Goal: Task Accomplishment & Management: Manage account settings

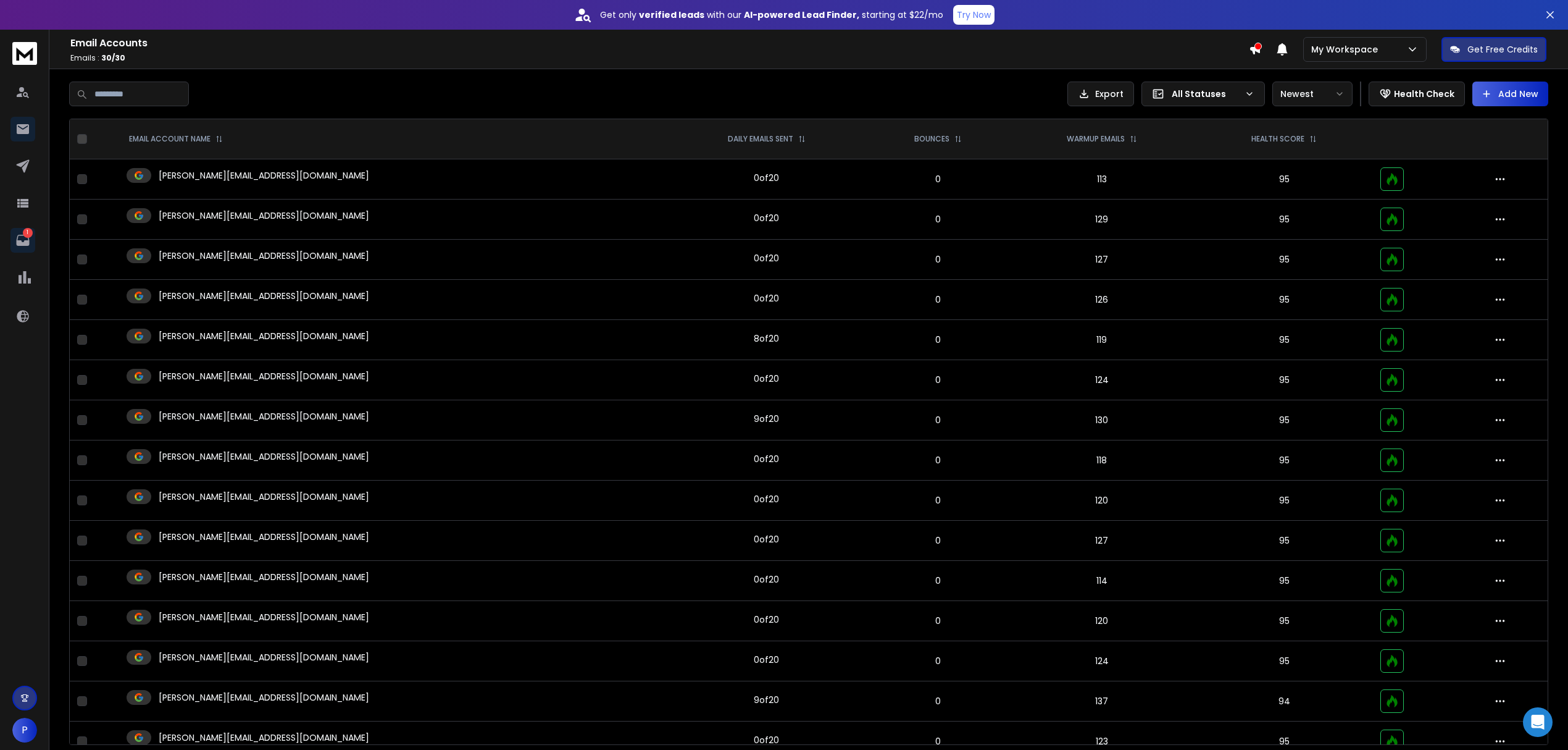
click at [21, 243] on icon at bounding box center [22, 240] width 13 height 11
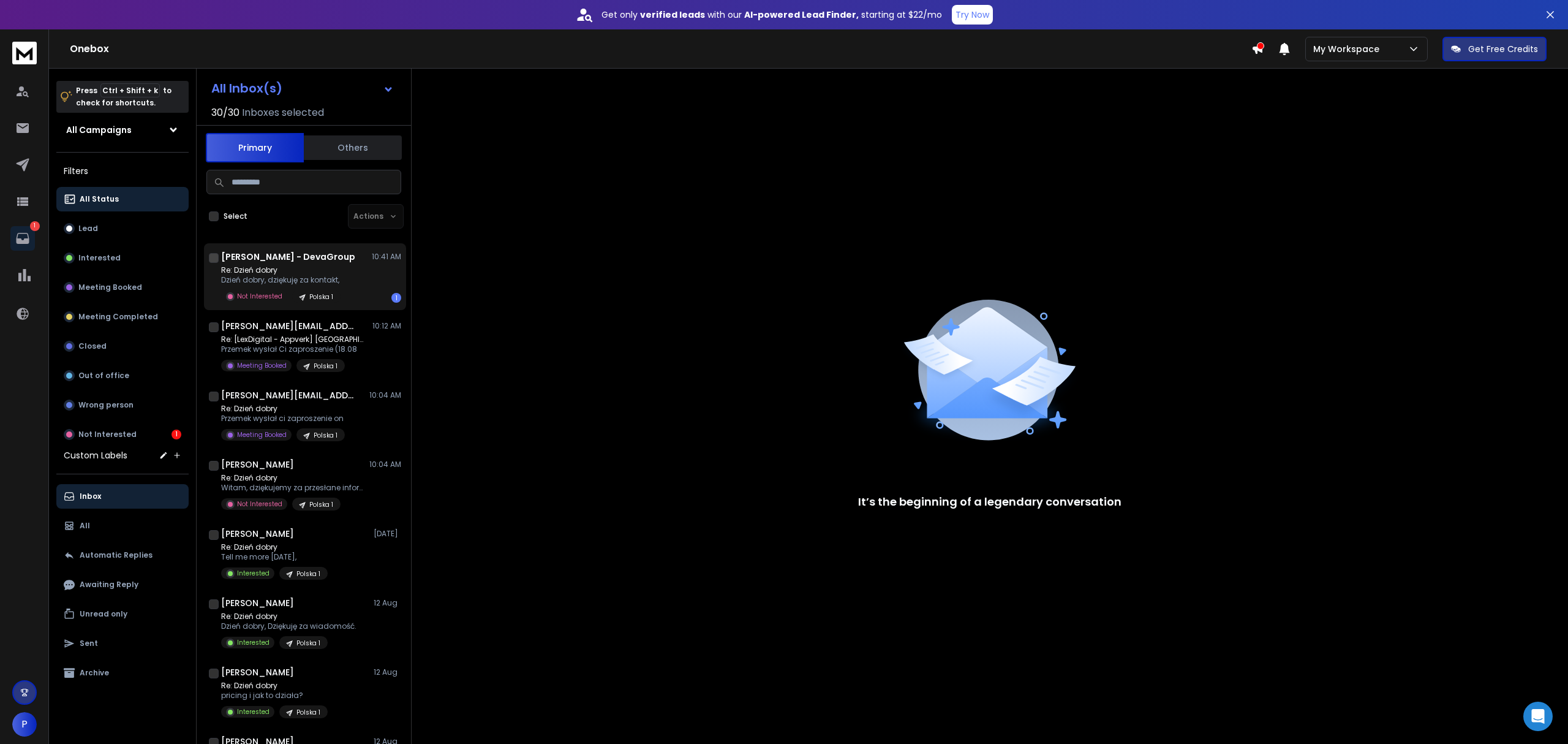
click at [297, 290] on div "Polska 1" at bounding box center [317, 296] width 48 height 13
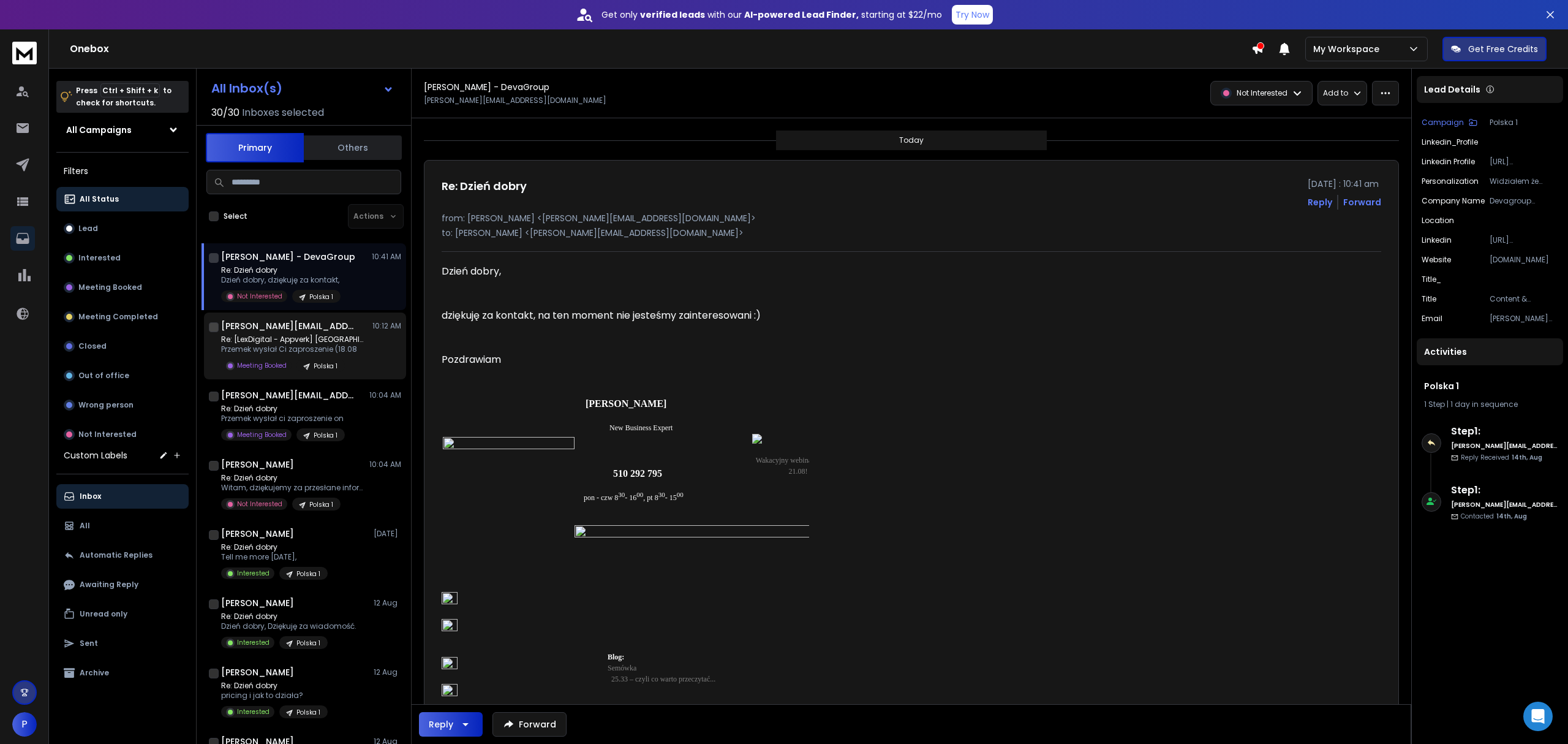
click at [324, 361] on p "Polska 1" at bounding box center [326, 366] width 24 height 9
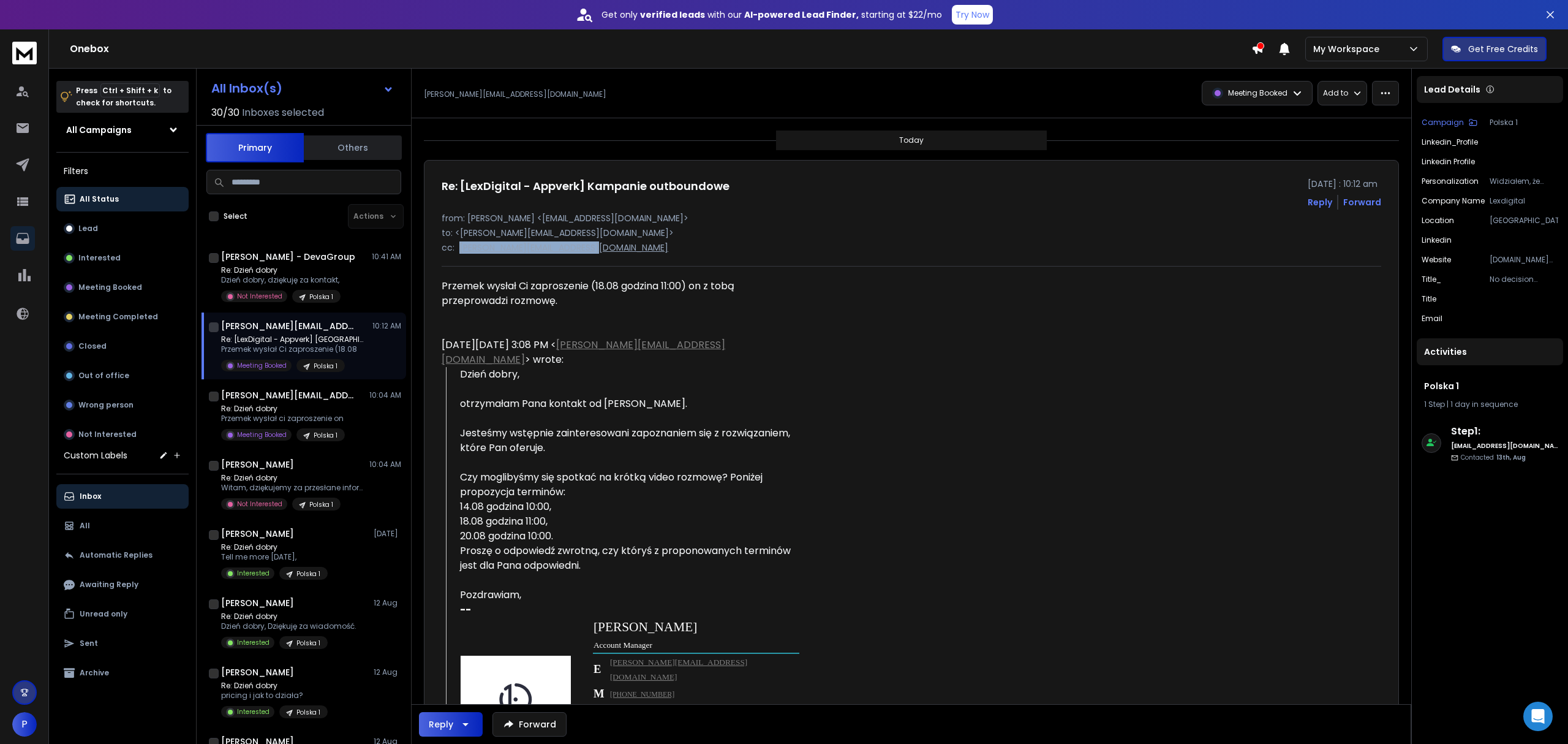
drag, startPoint x: 602, startPoint y: 246, endPoint x: 456, endPoint y: 253, distance: 146.2
click at [456, 253] on div "cc: dawid.bartodziej@appverk.com" at bounding box center [911, 247] width 940 height 12
copy p "dawid.bartodziej@appverk.com"
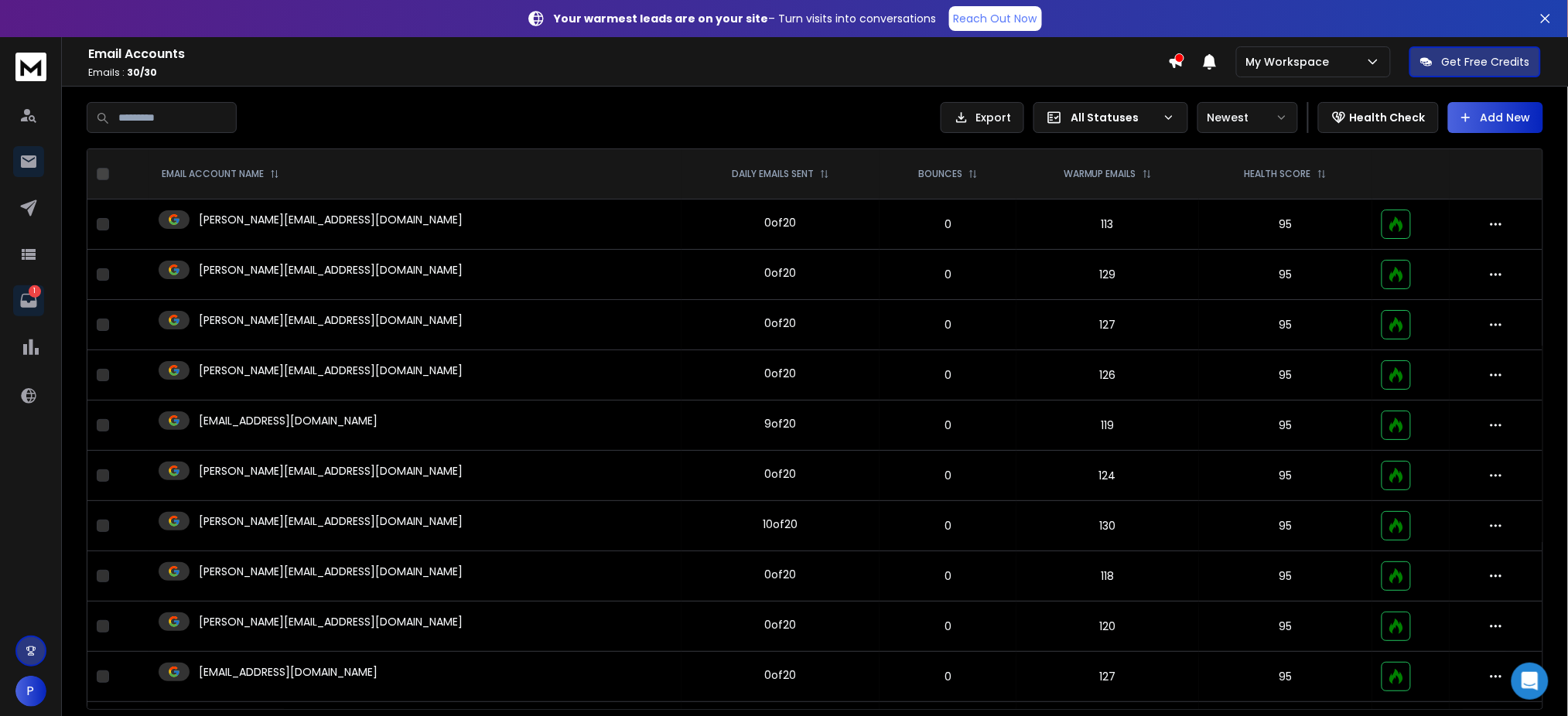
click at [30, 302] on icon at bounding box center [28, 301] width 16 height 14
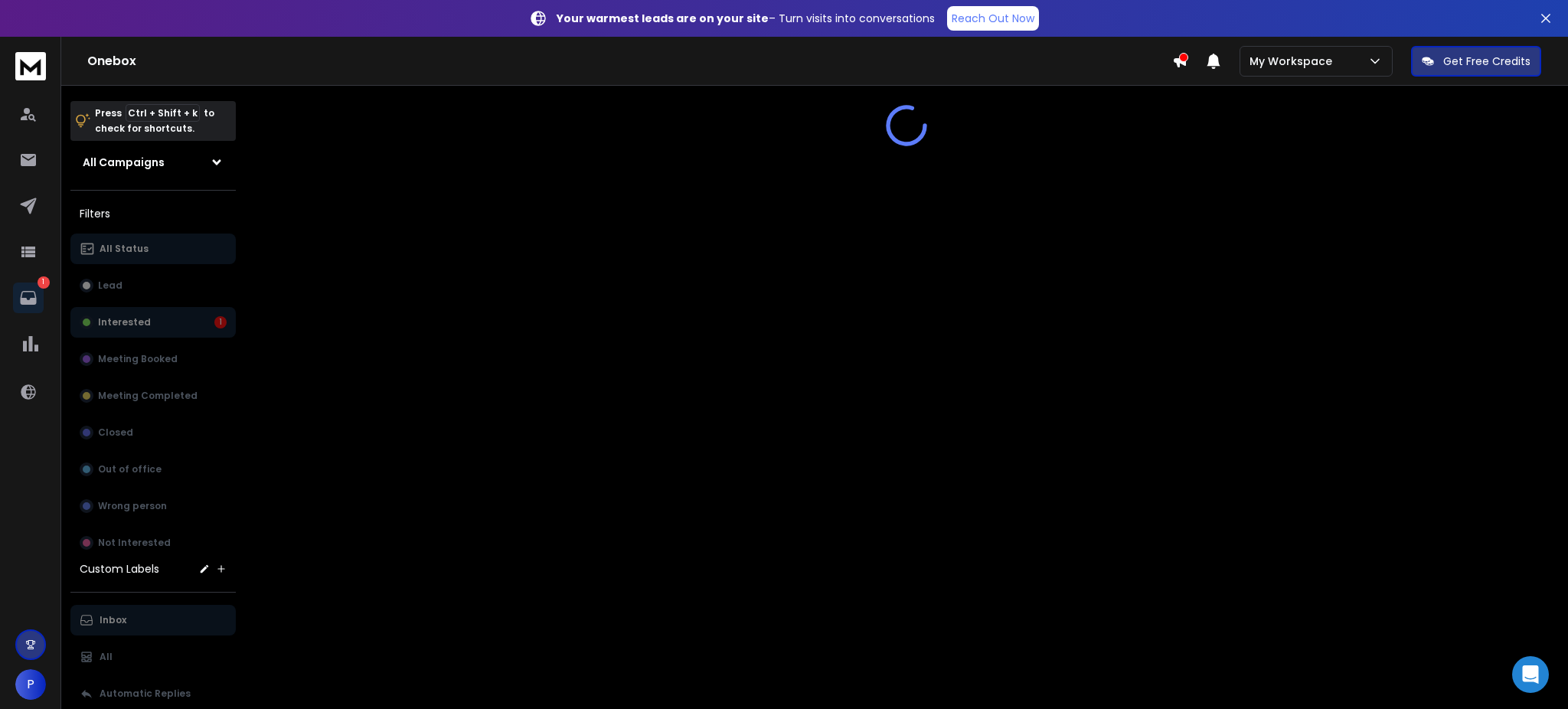
click at [143, 325] on div "All Status Lead Interested 1 Meeting Booked Meeting Completed Closed Out of off…" at bounding box center [153, 396] width 165 height 325
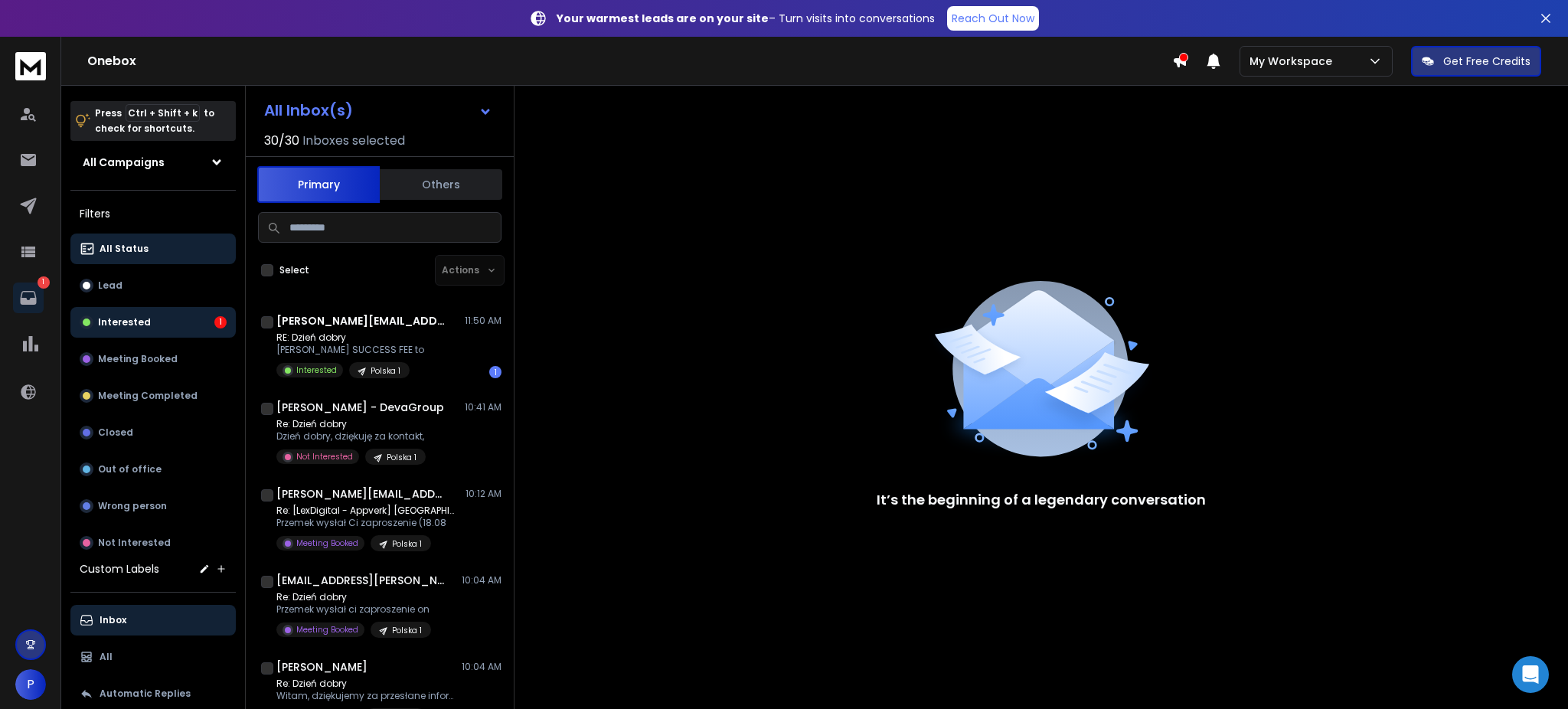
click at [176, 329] on button "Interested 1" at bounding box center [153, 322] width 165 height 31
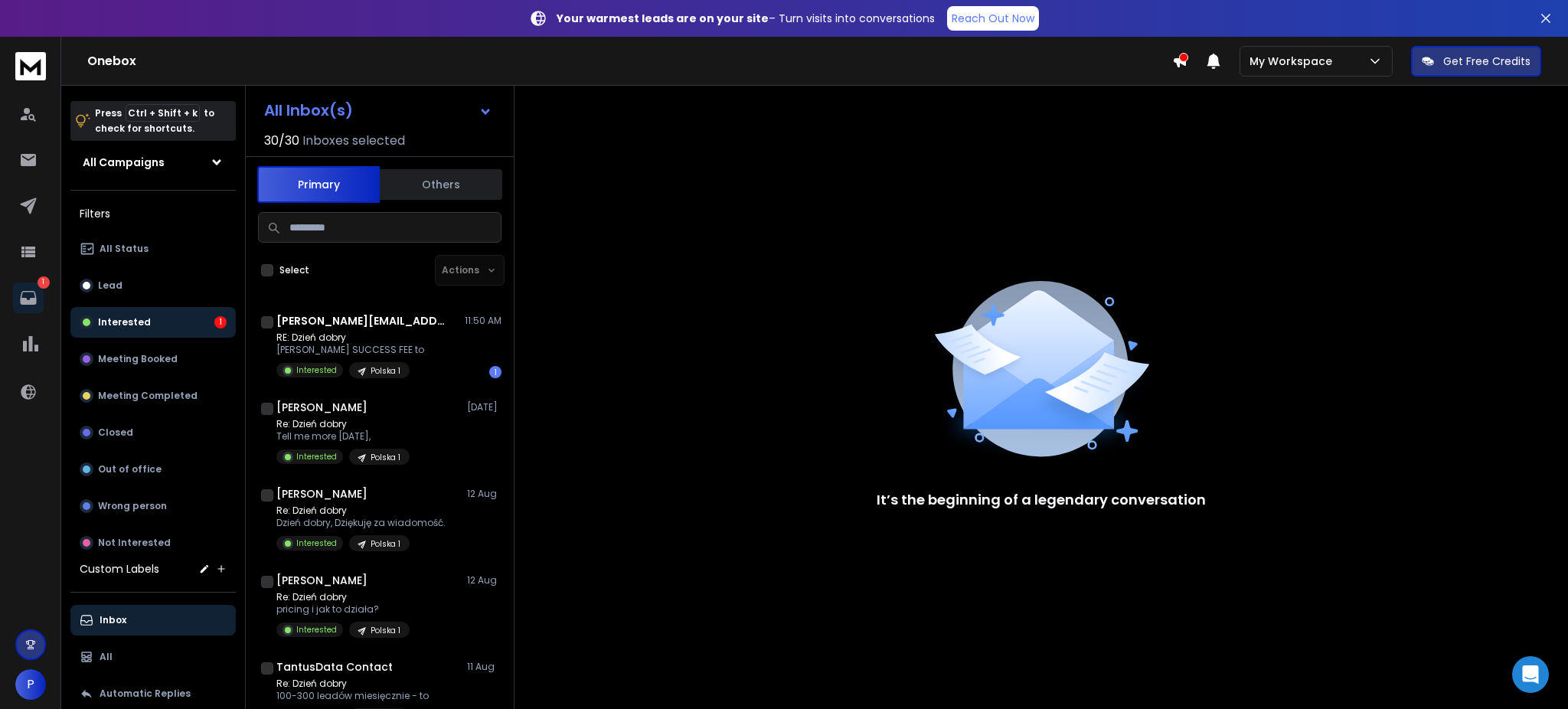
click at [396, 336] on p "RE: Dzień dobry" at bounding box center [350, 338] width 148 height 12
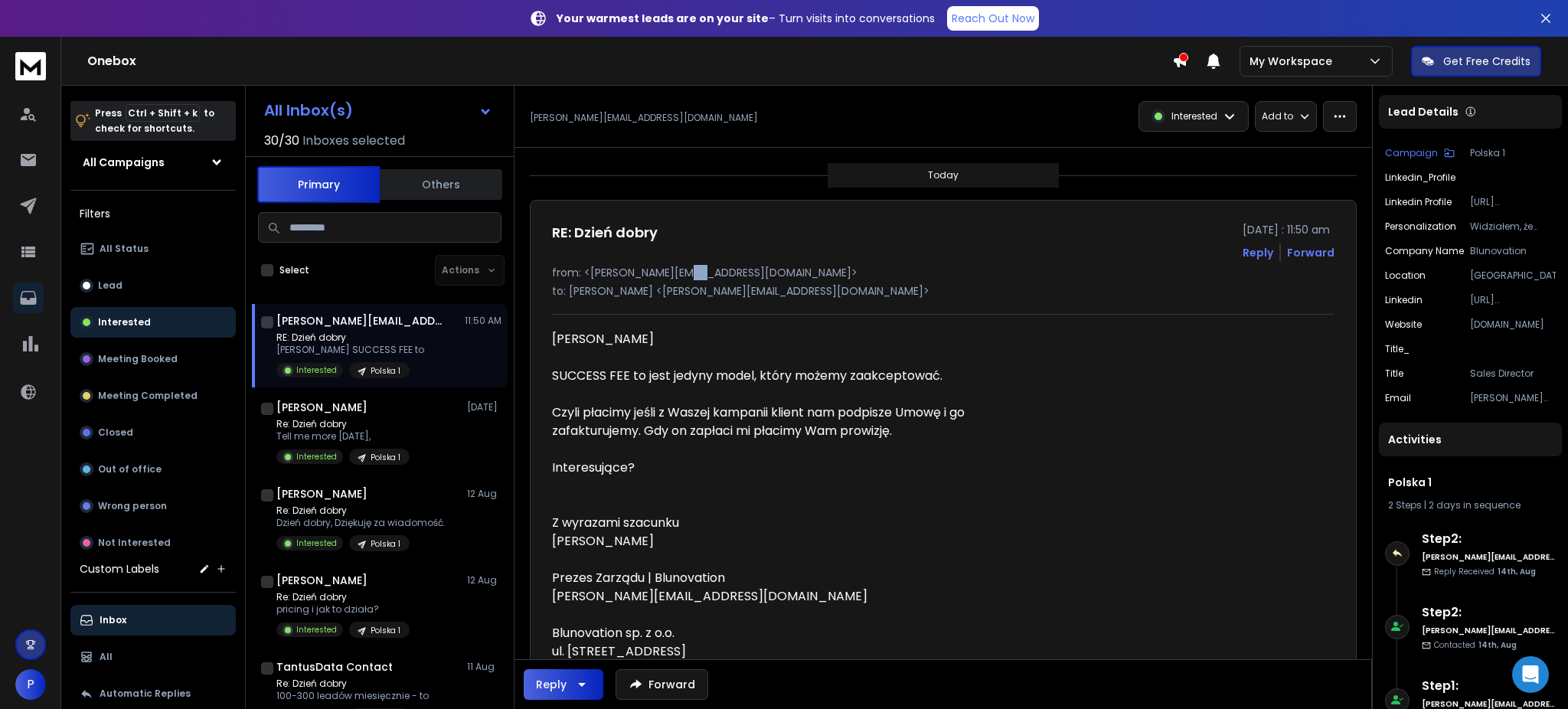
drag, startPoint x: 676, startPoint y: 276, endPoint x: 693, endPoint y: 277, distance: 17.0
click at [693, 277] on p "from: <k.kluszczynski@blunovation.com>" at bounding box center [943, 272] width 782 height 15
click at [679, 277] on p "from: <k.kluszczynski@blunovation.com>" at bounding box center [943, 272] width 782 height 15
drag, startPoint x: 672, startPoint y: 274, endPoint x: 757, endPoint y: 280, distance: 85.2
click at [757, 280] on div "RE: Dzień dobry 14 August 2025 : 11:50 am Reply Forward from: <k.kluszczynski@b…" at bounding box center [943, 260] width 782 height 76
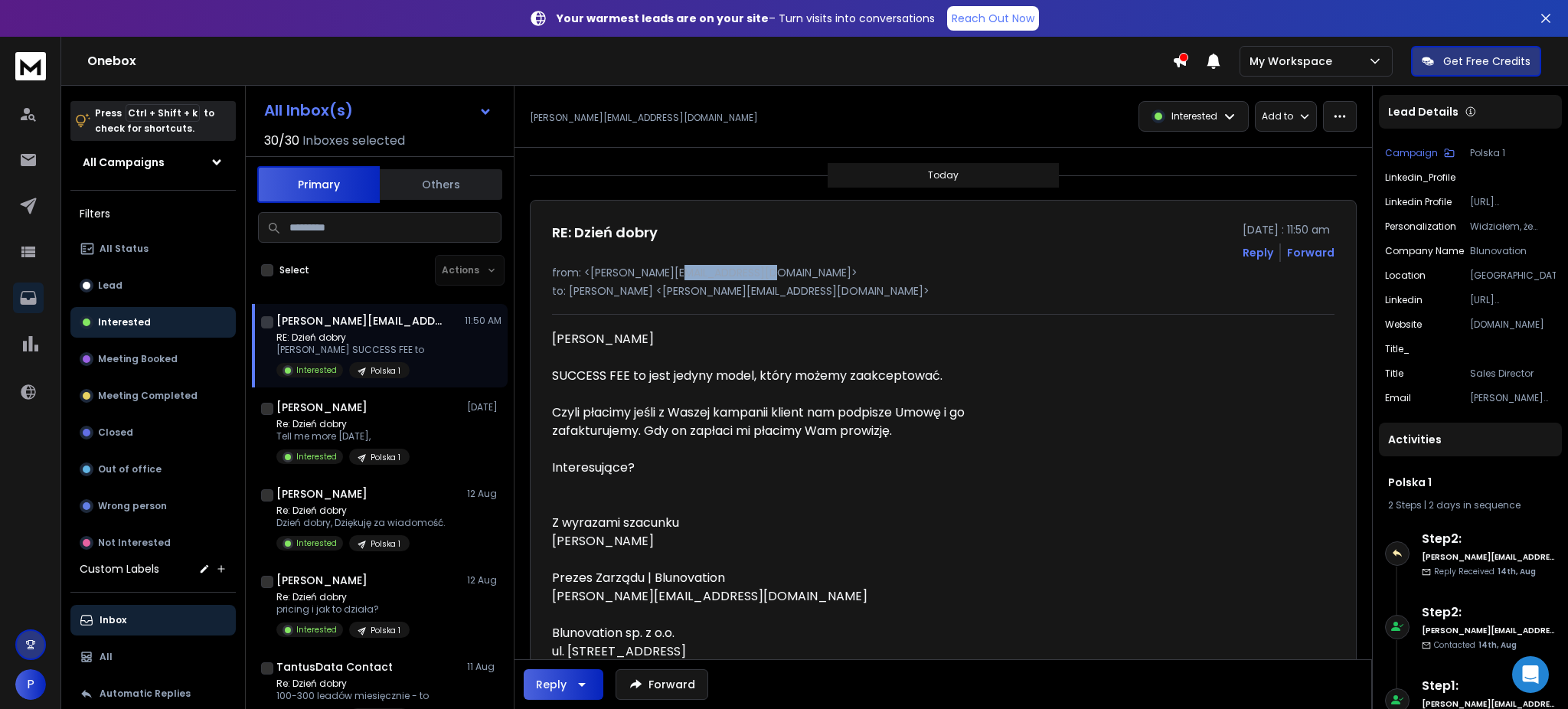
copy p "blunovation.com"
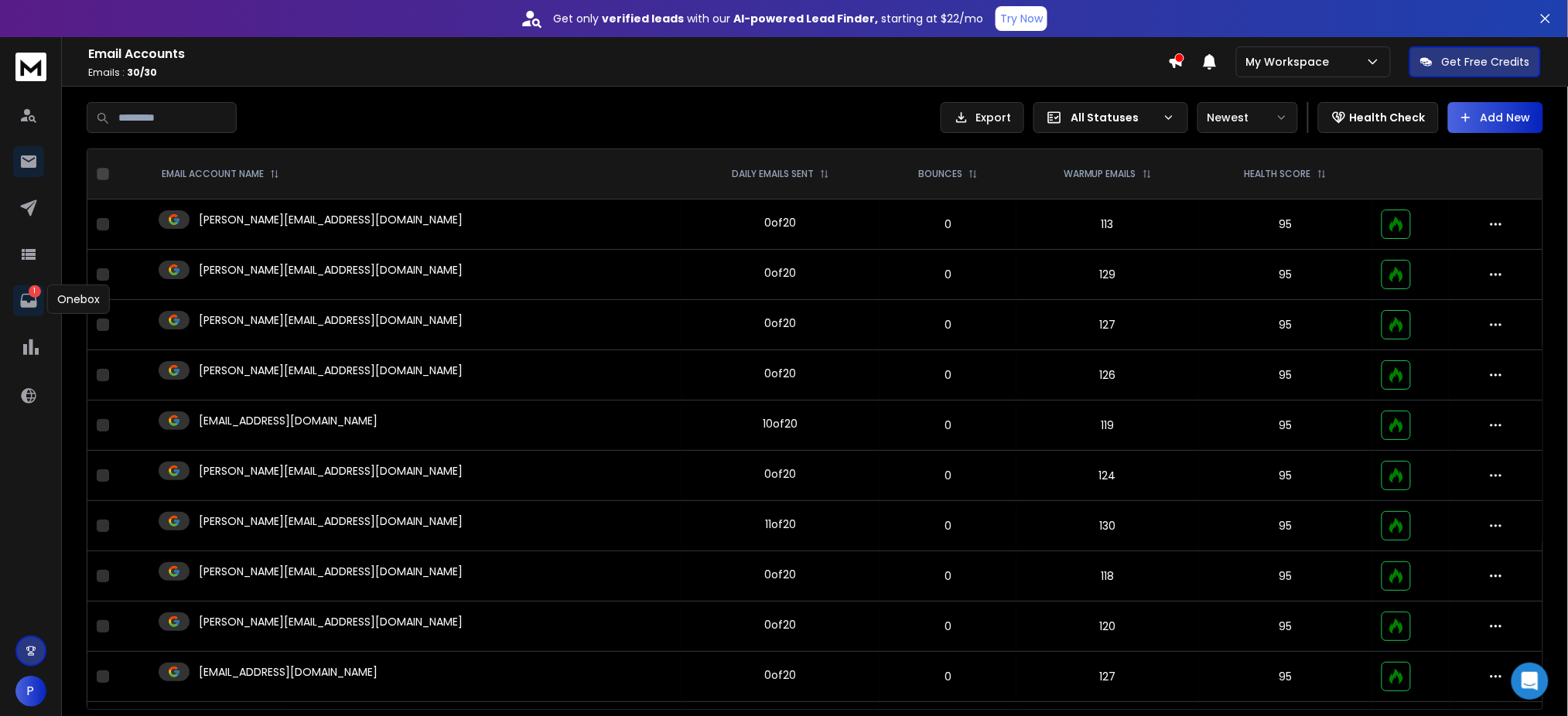
click at [31, 303] on icon at bounding box center [28, 301] width 16 height 14
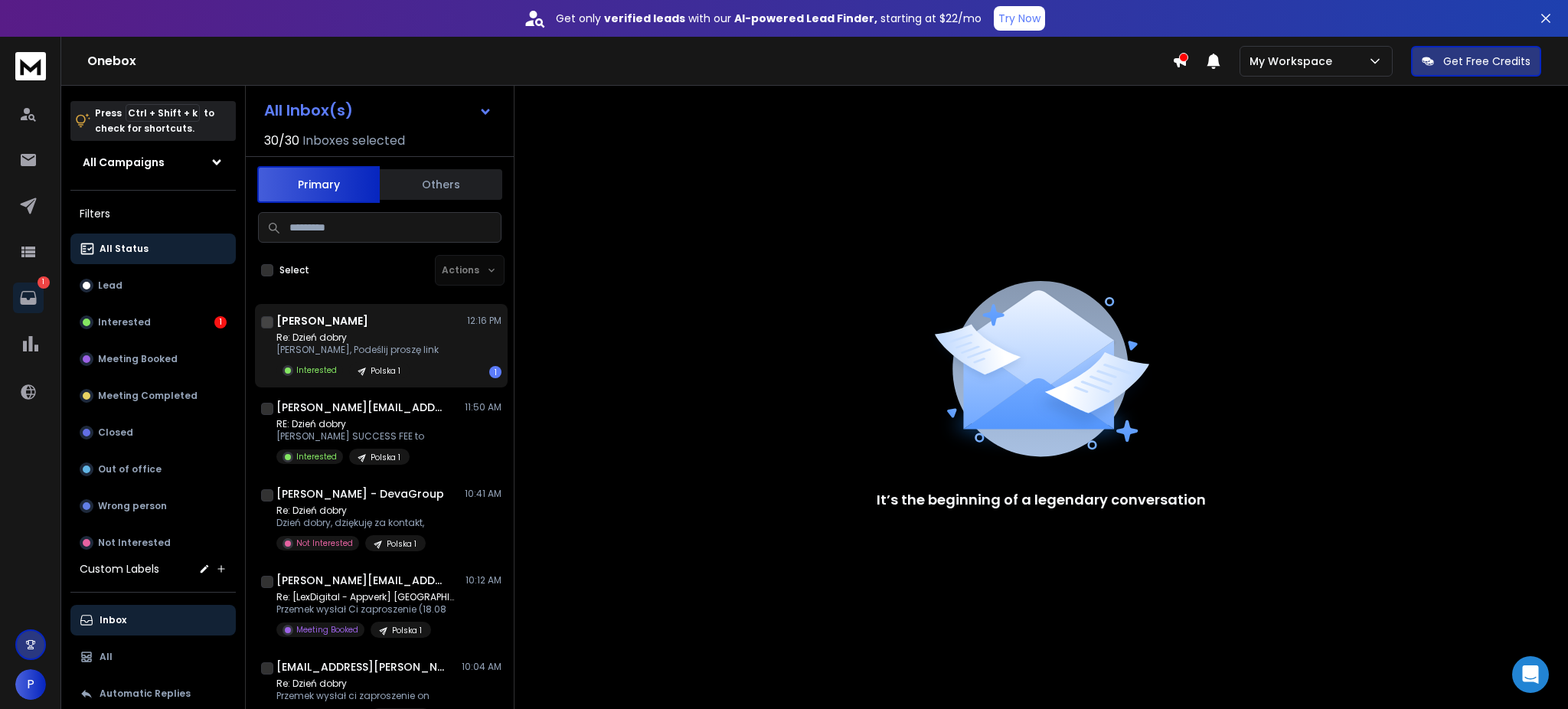
click at [326, 327] on h1 "Karolina Piosik" at bounding box center [323, 320] width 92 height 15
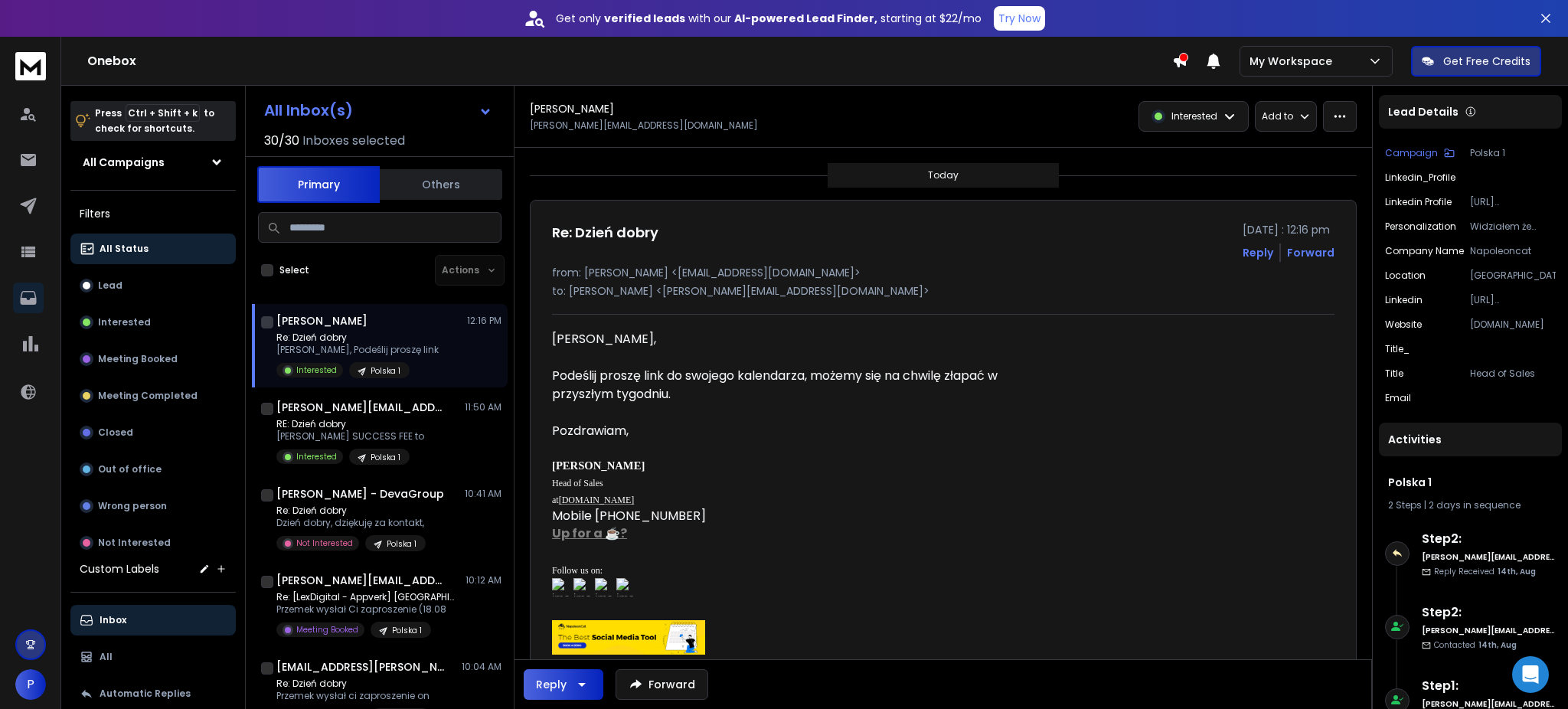
drag, startPoint x: 753, startPoint y: 273, endPoint x: 849, endPoint y: 272, distance: 96.0
click at [849, 272] on p "from: Karolina Piosik <karolina.piosik@napoleoncat.com>" at bounding box center [943, 272] width 782 height 15
copy p "napoleoncat.com"
click at [20, 209] on icon at bounding box center [28, 206] width 19 height 19
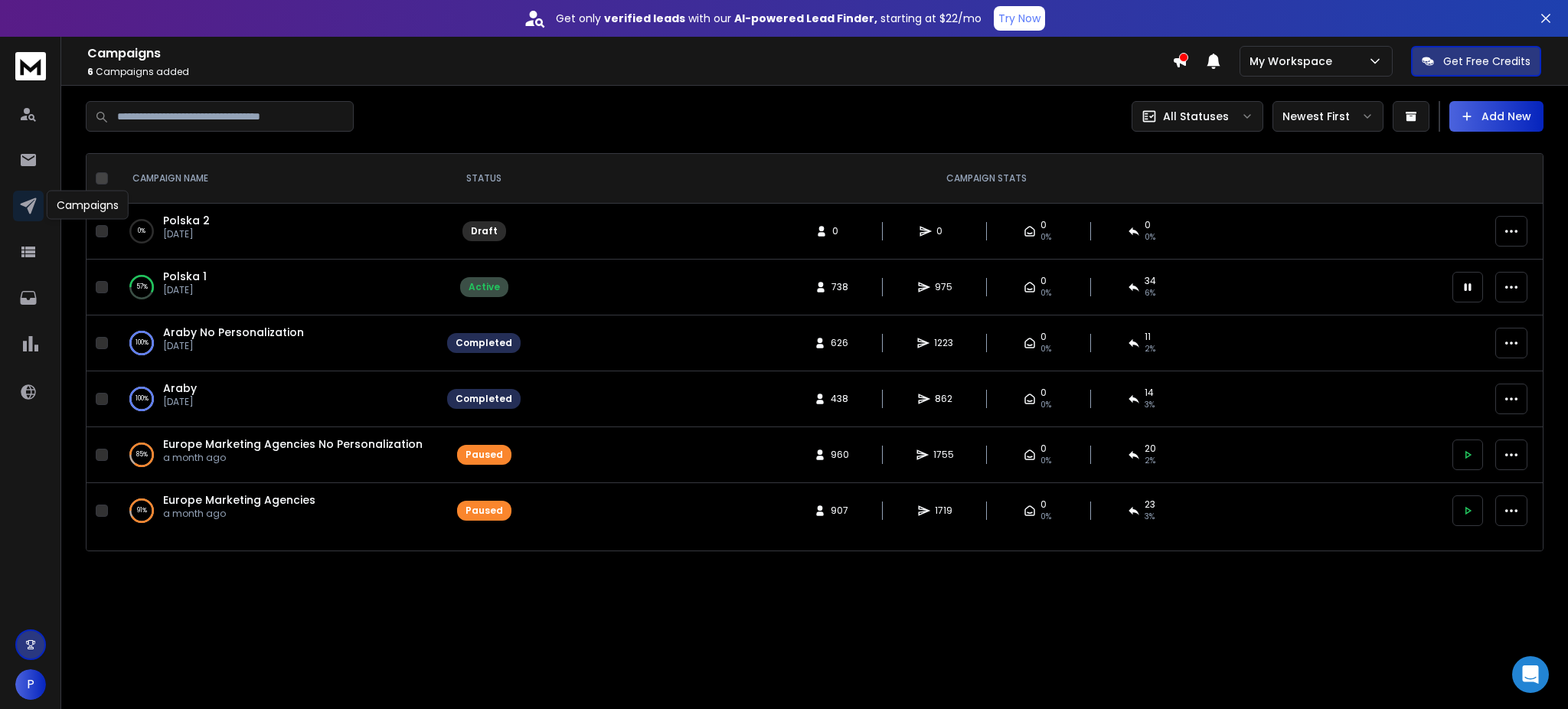
click at [868, 291] on div "738 975 0 0% 34 6 %" at bounding box center [987, 288] width 383 height 25
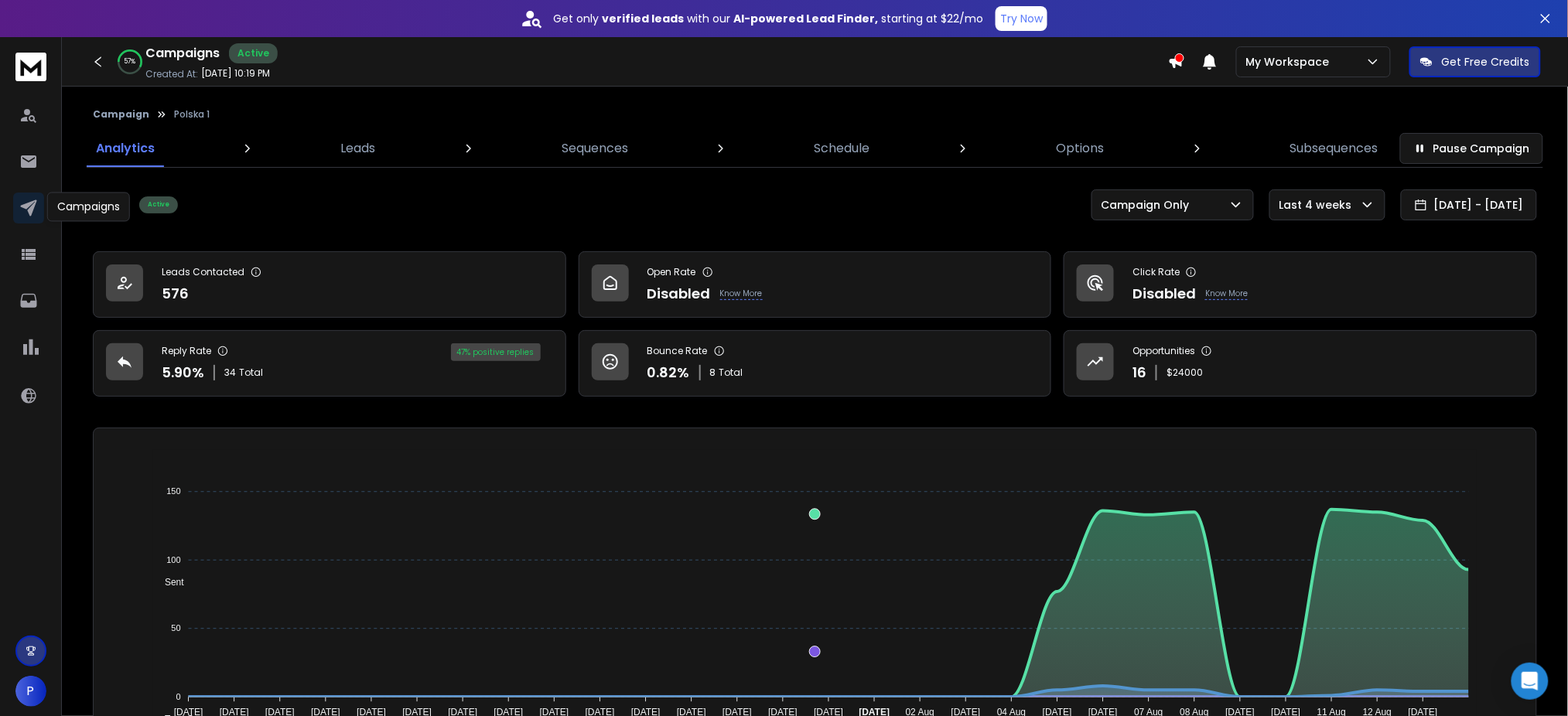
click at [31, 217] on link at bounding box center [29, 208] width 31 height 31
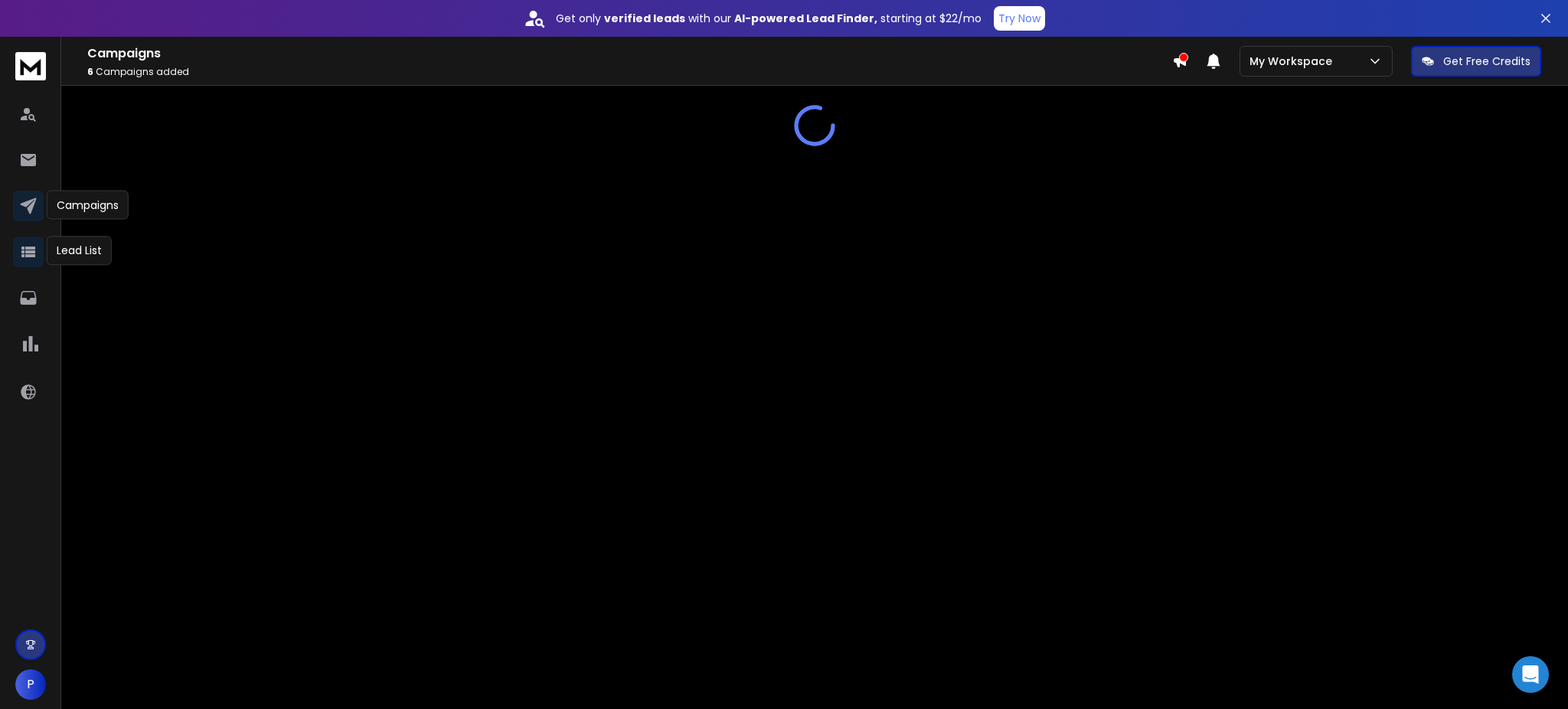
click at [29, 243] on icon at bounding box center [28, 252] width 19 height 19
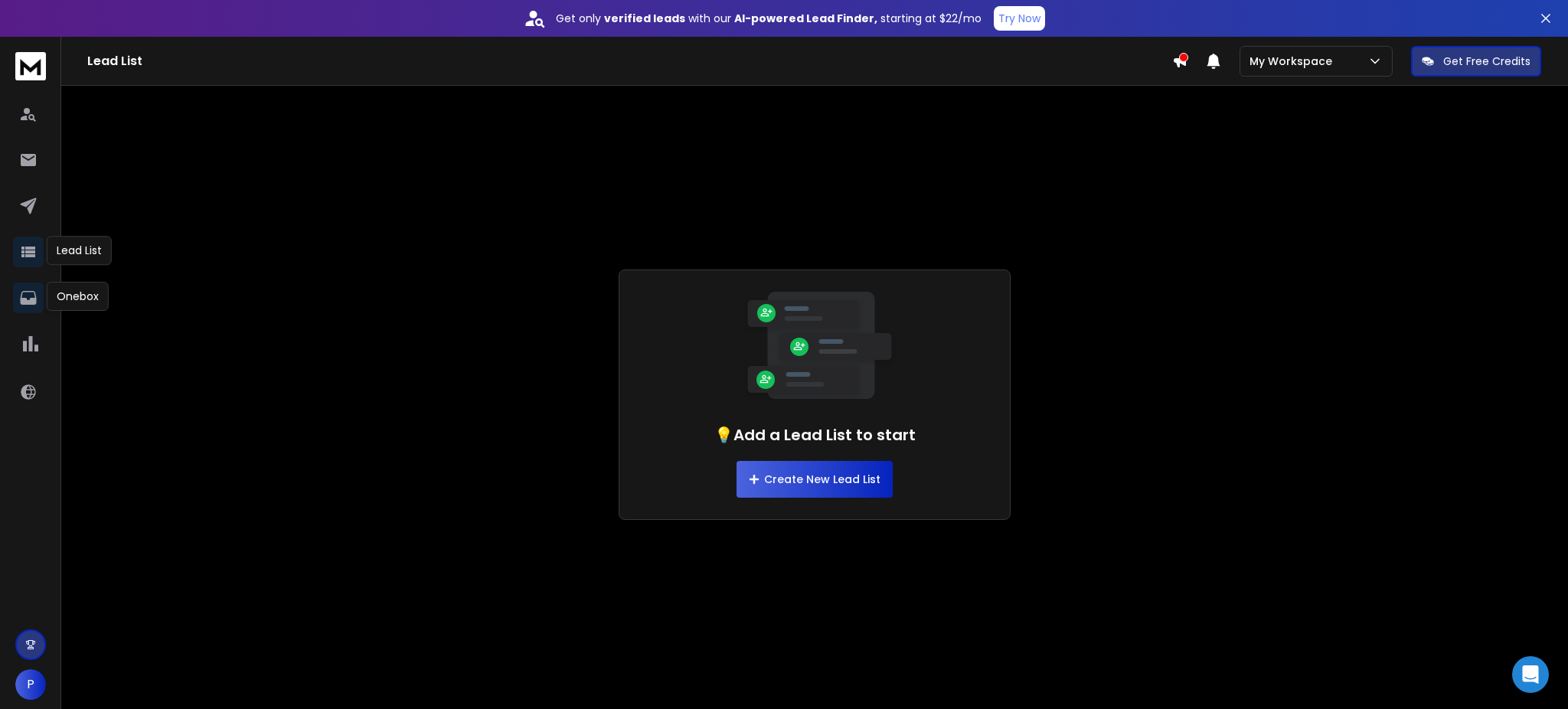
click at [25, 291] on icon at bounding box center [28, 297] width 19 height 19
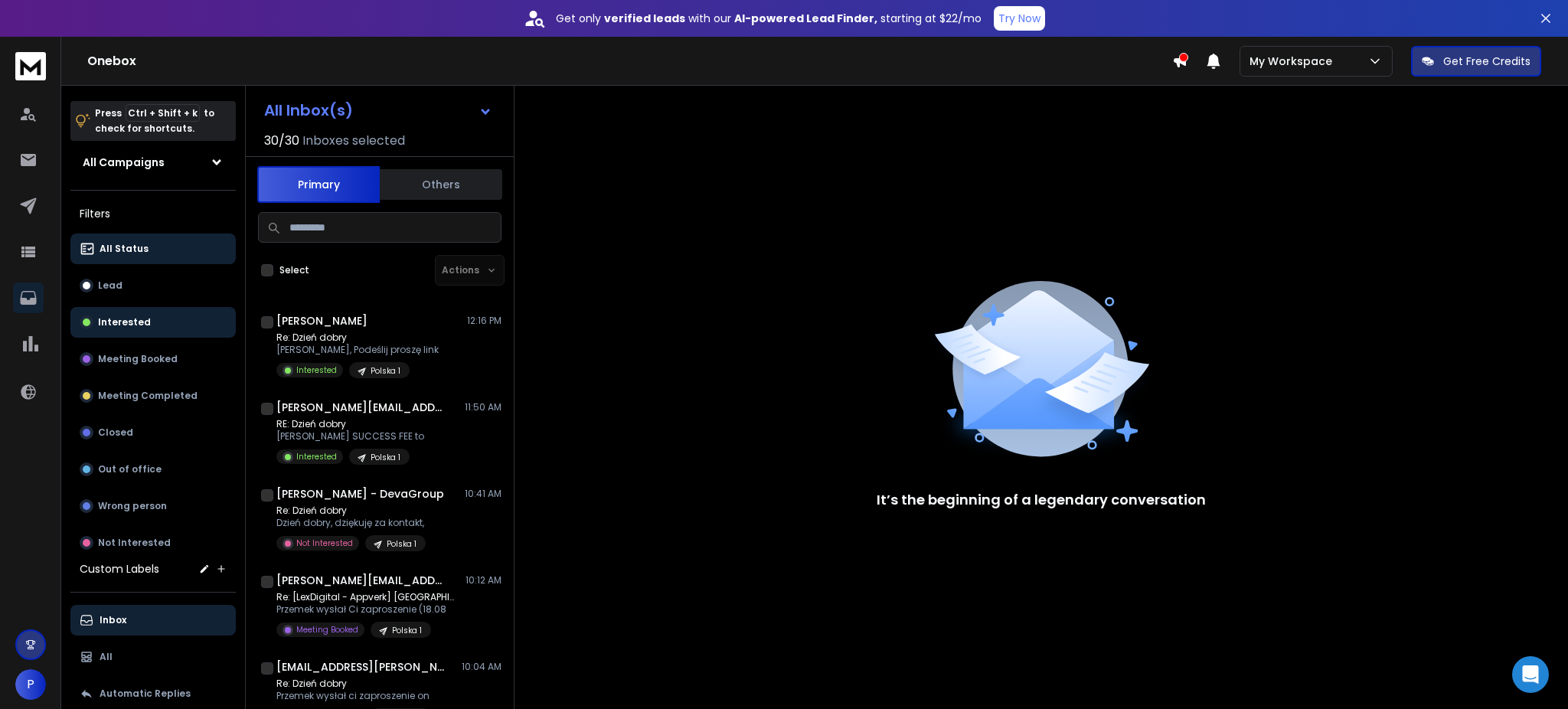
click at [144, 327] on button "Interested" at bounding box center [153, 322] width 165 height 31
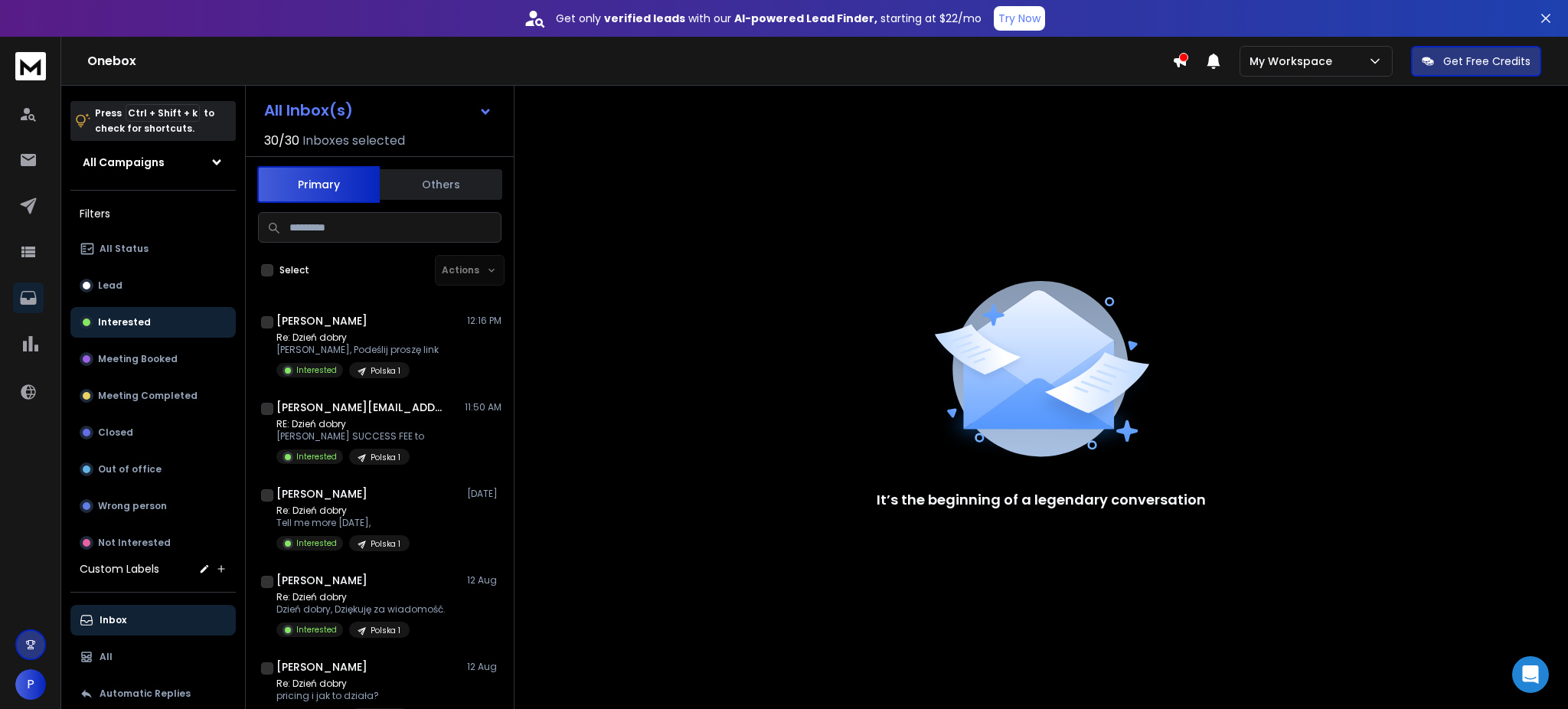
click at [457, 156] on div at bounding box center [380, 156] width 268 height 1
click at [455, 184] on button "Others" at bounding box center [441, 185] width 122 height 34
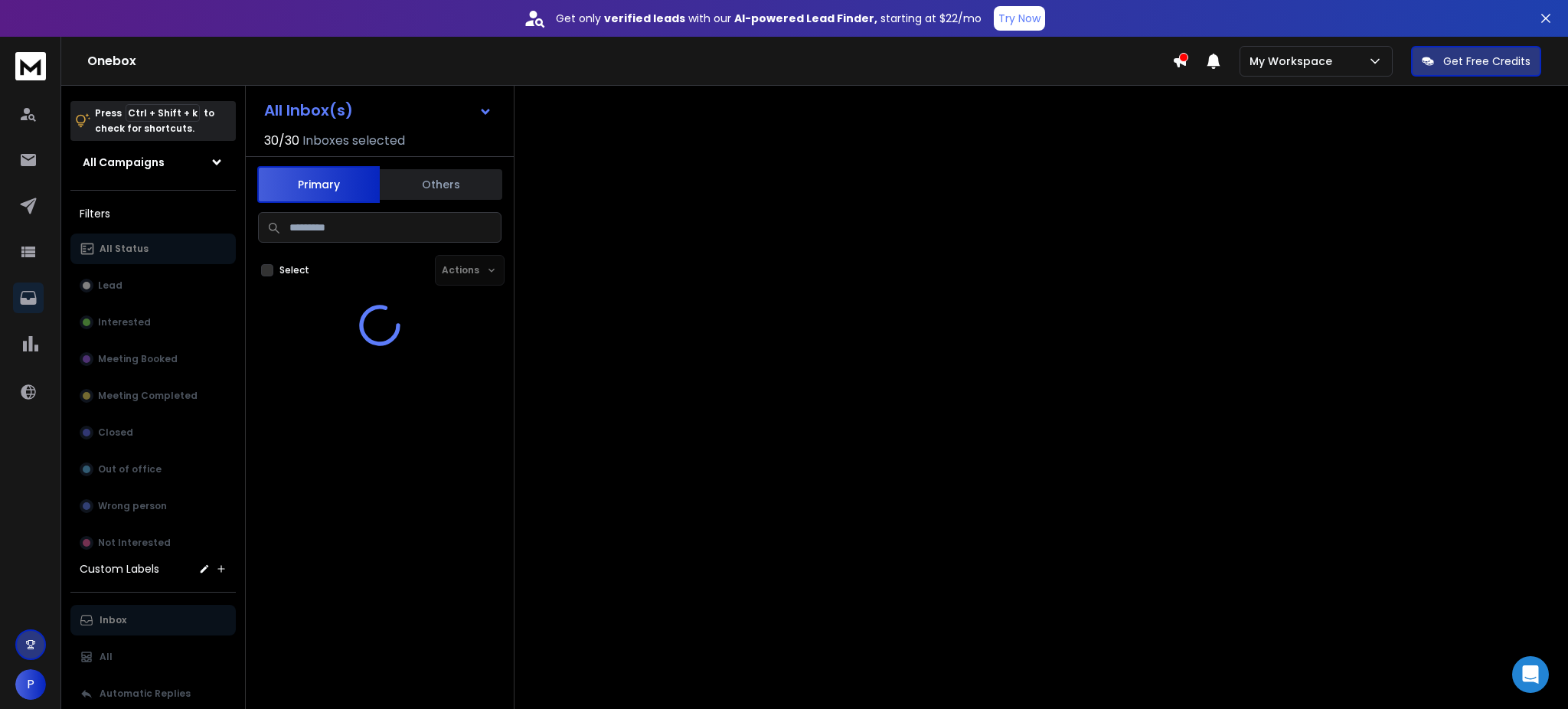
click at [341, 189] on button "Primary" at bounding box center [318, 184] width 122 height 36
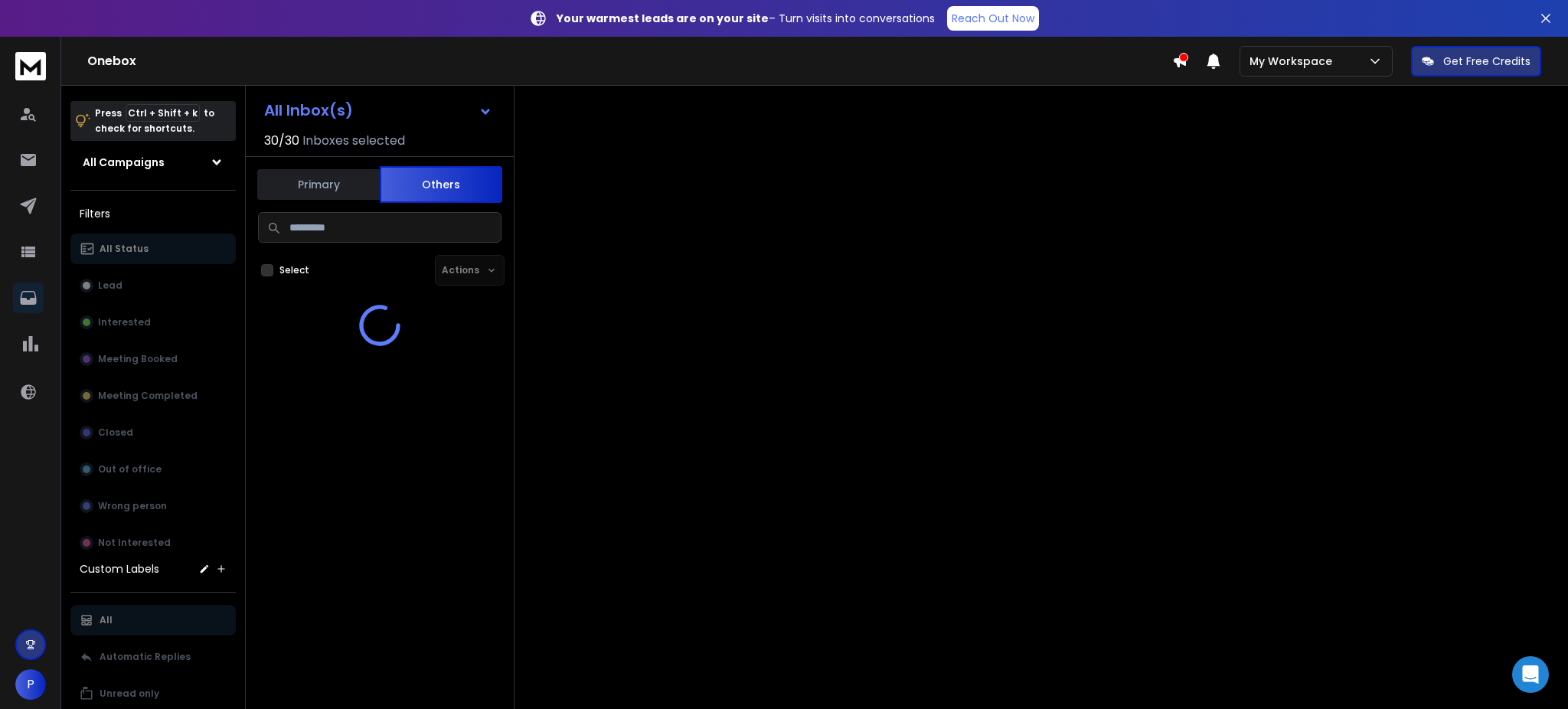
click at [412, 194] on button "Others" at bounding box center [441, 184] width 122 height 36
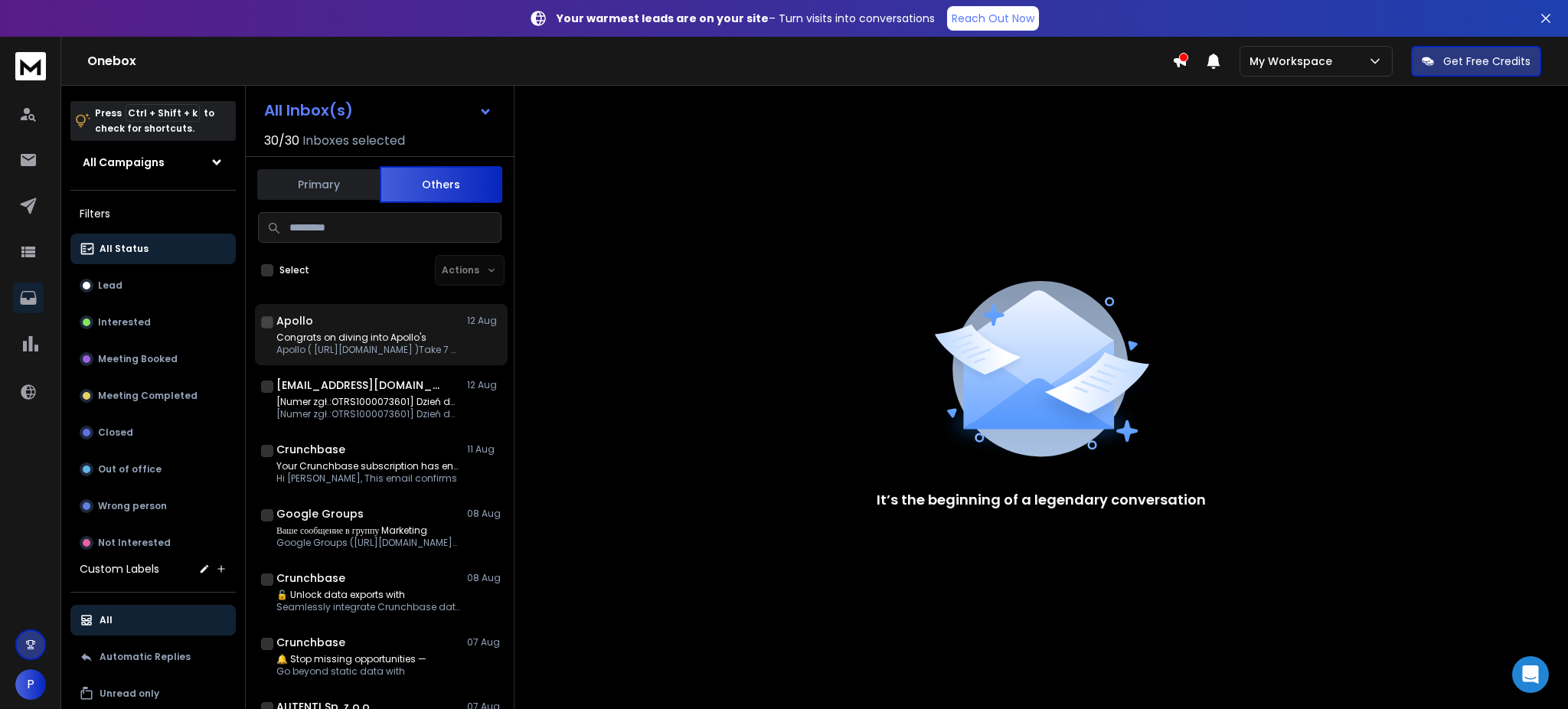
click at [412, 352] on p "Apollo ( [URL][DOMAIN_NAME] )Take 7 minutes [DATE]" at bounding box center [368, 351] width 184 height 12
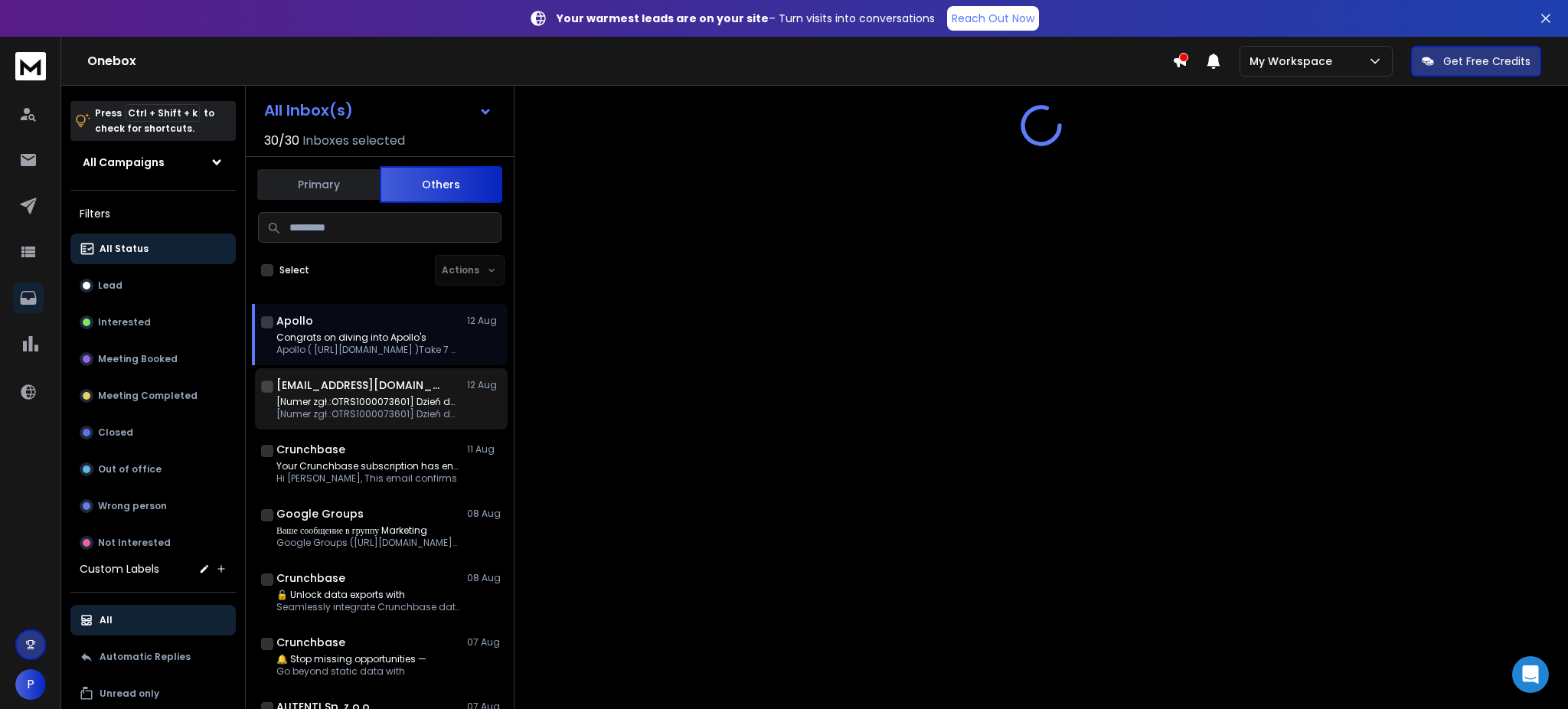
click at [396, 402] on p "[Numer zgł.:OTRS1000073601] Dzień dobry_Potwierdzenie zarejestrowania" at bounding box center [368, 402] width 184 height 12
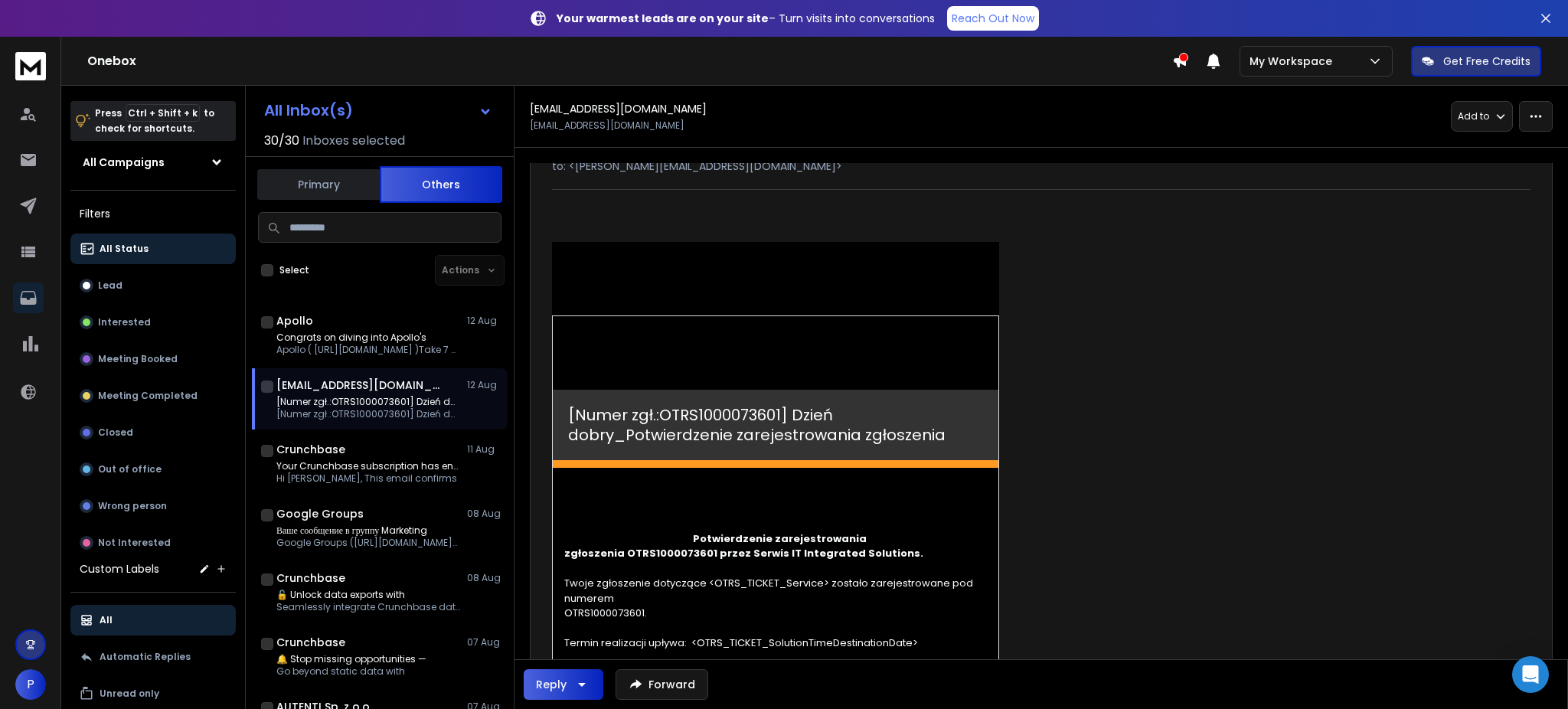
scroll to position [306, 0]
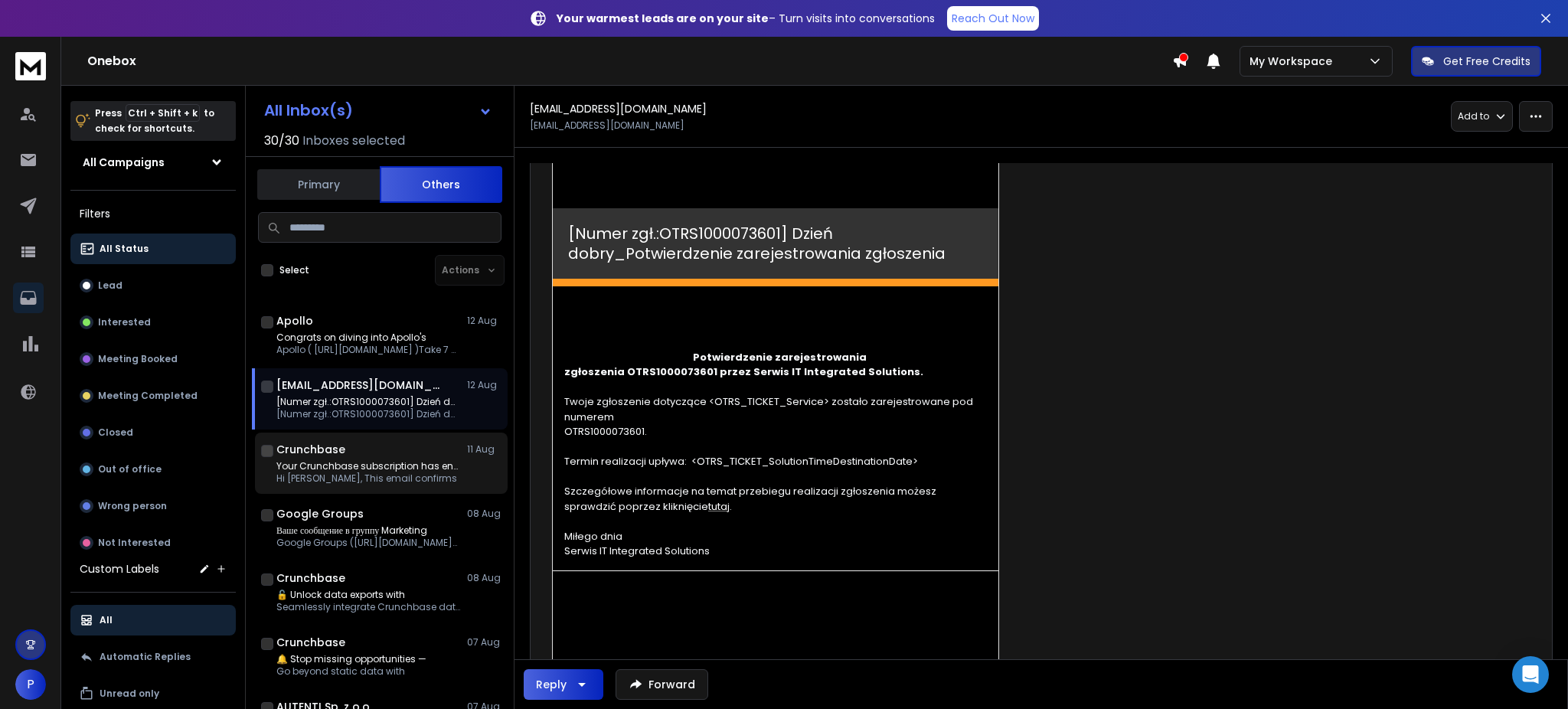
click at [369, 447] on div "Crunchbase 11 Aug" at bounding box center [389, 449] width 225 height 15
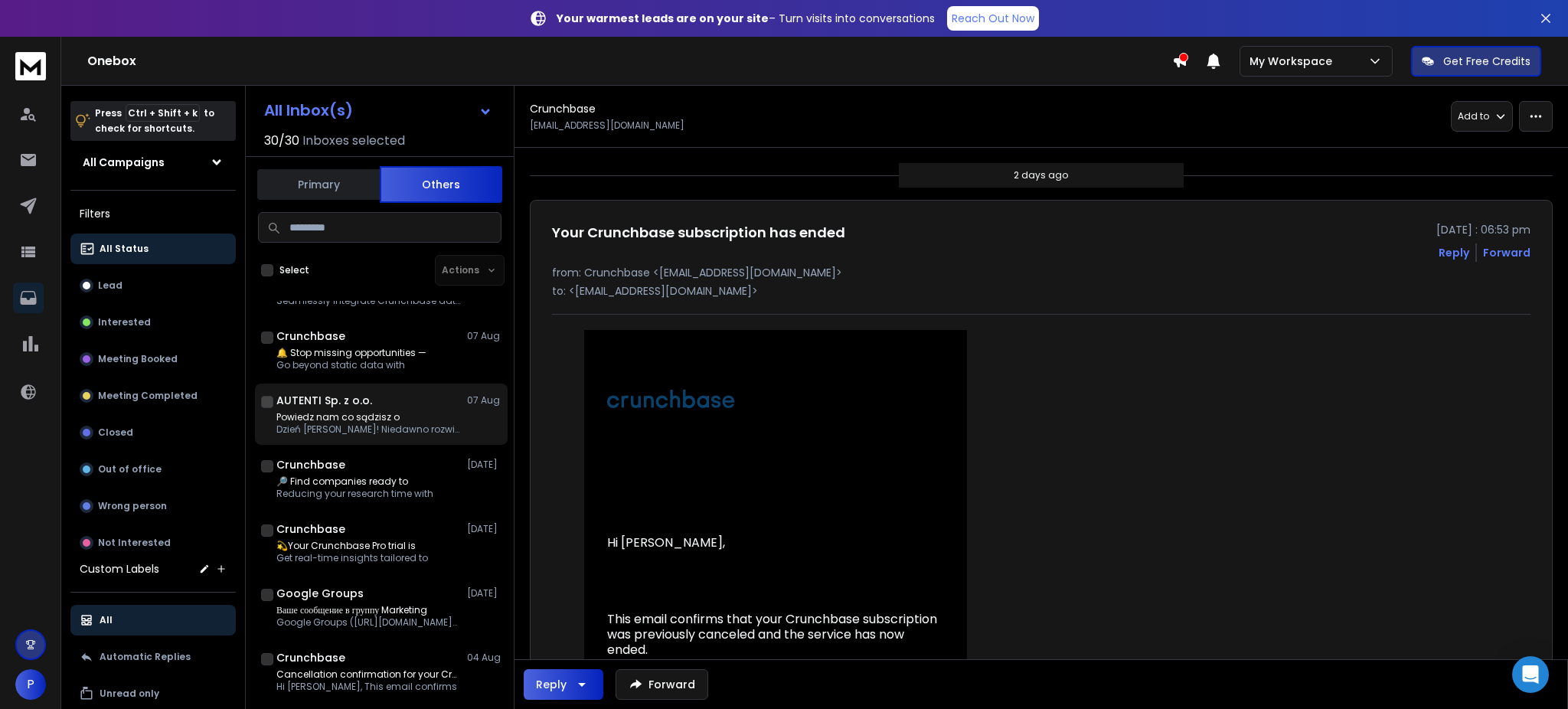
click at [381, 418] on p "Powiedz nam co sądzisz o" at bounding box center [368, 417] width 184 height 12
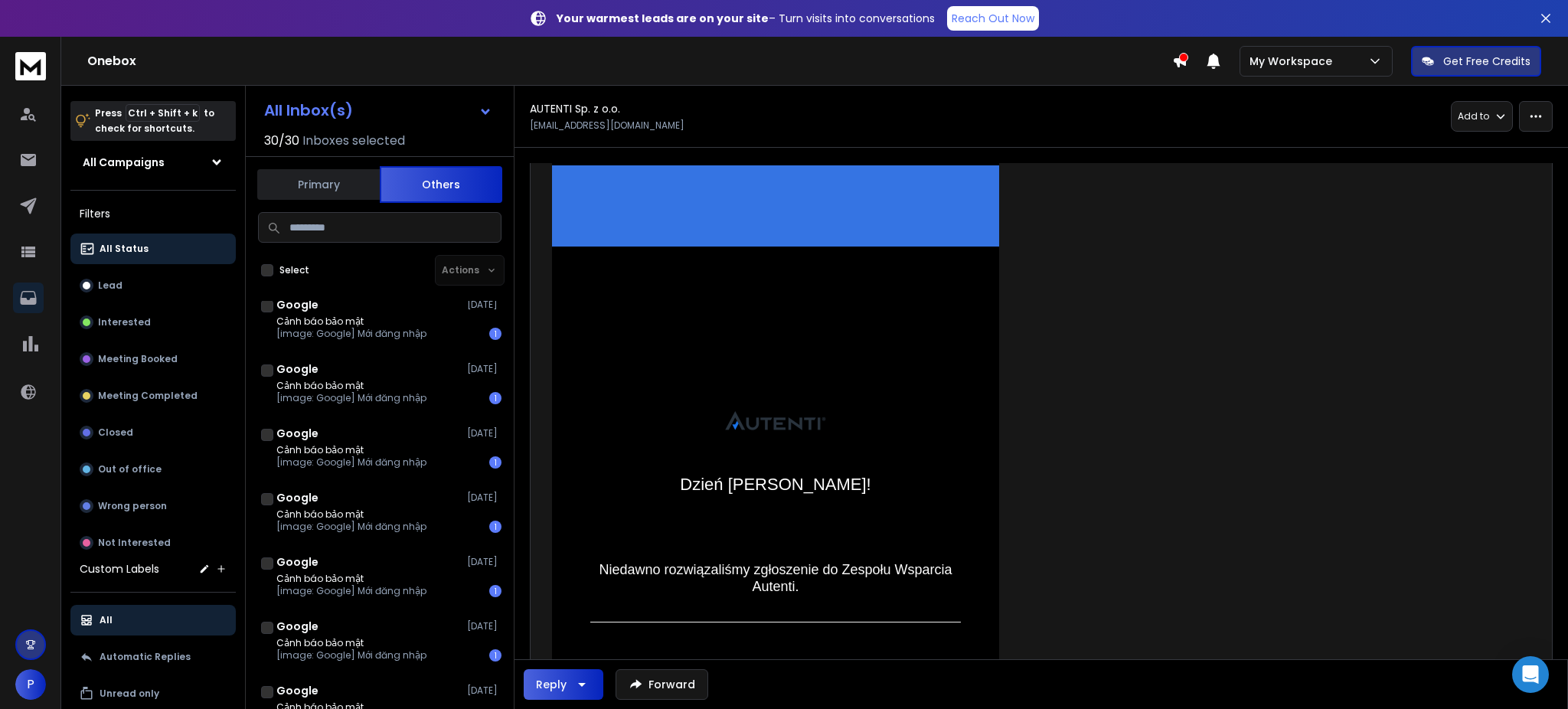
scroll to position [1838, 0]
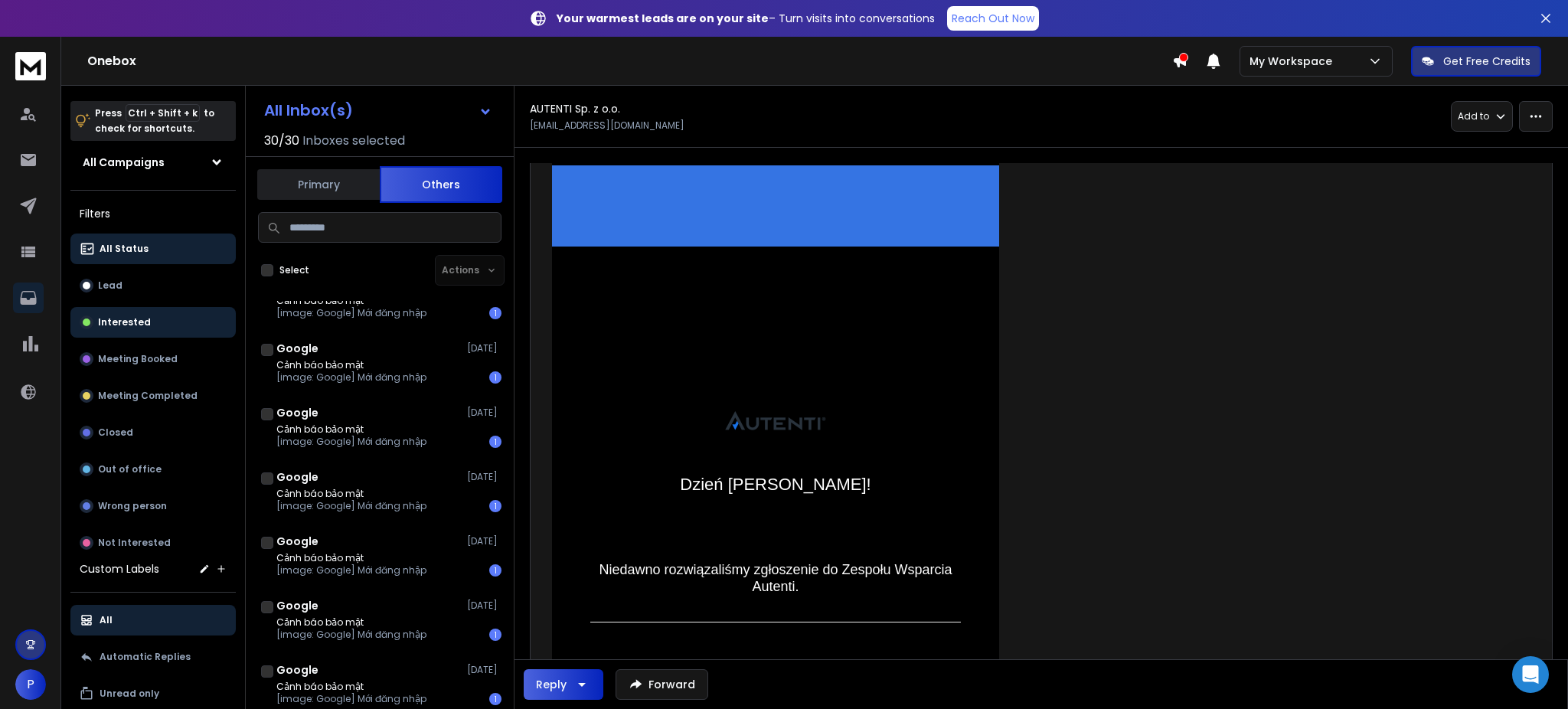
click at [125, 324] on p "Interested" at bounding box center [124, 322] width 53 height 12
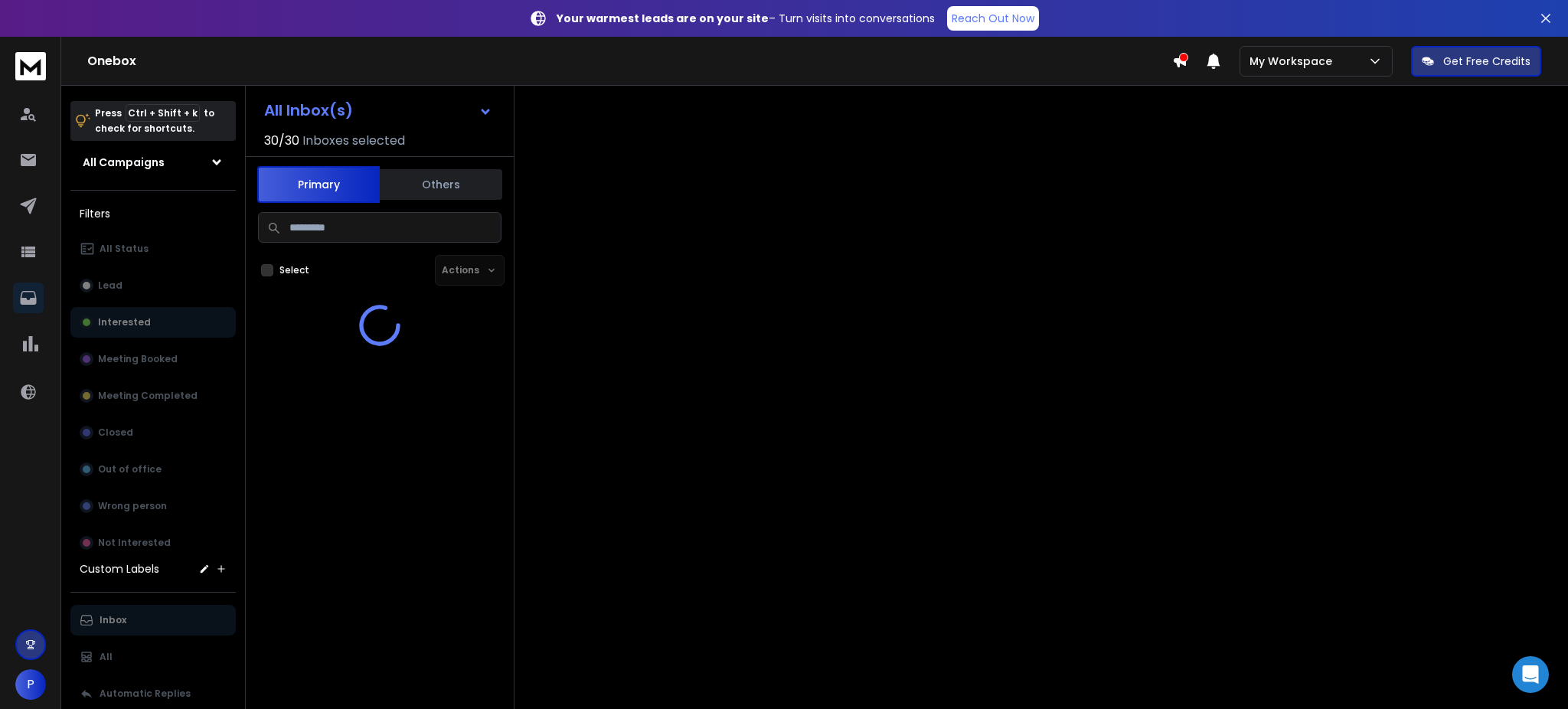
scroll to position [0, 0]
click at [43, 209] on div at bounding box center [31, 209] width 35 height 36
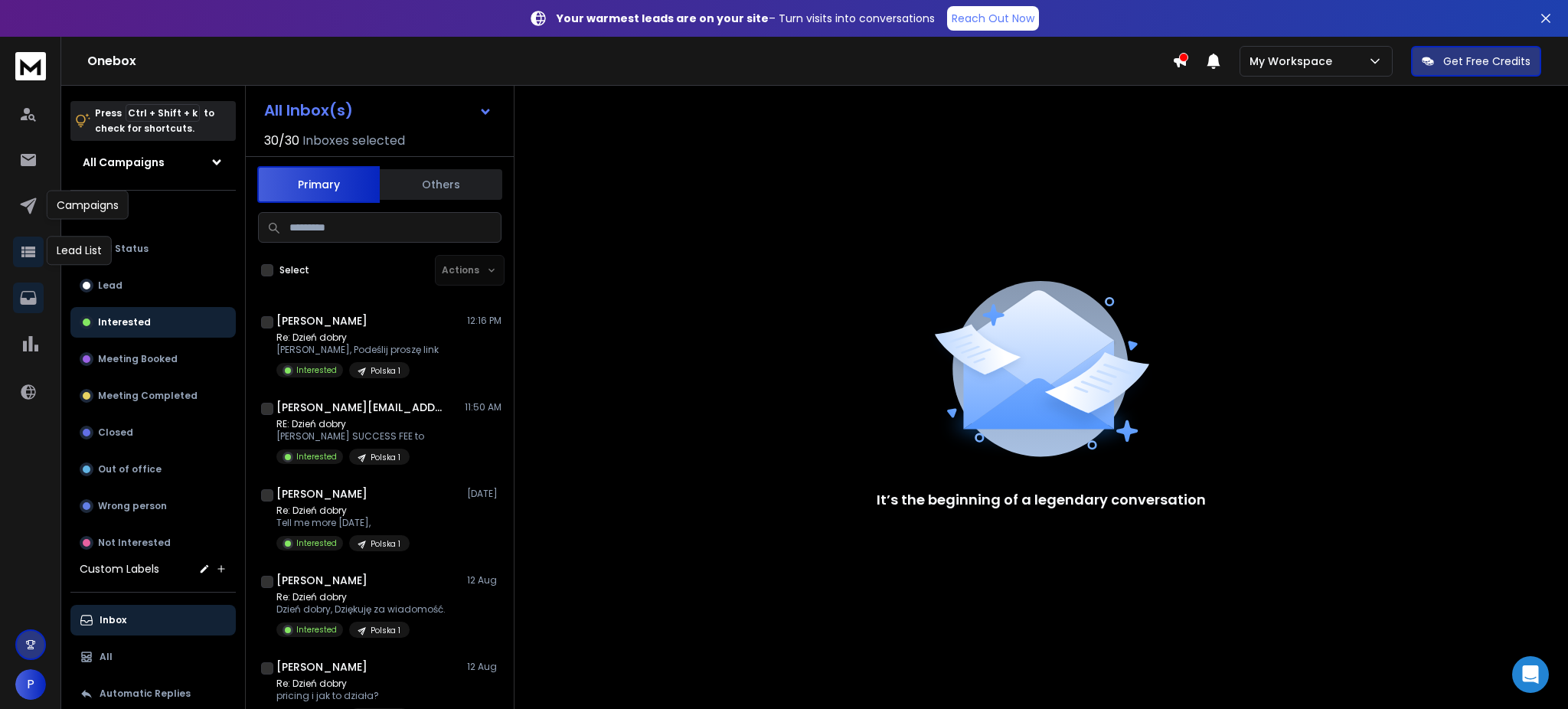
click at [39, 238] on link at bounding box center [28, 252] width 31 height 31
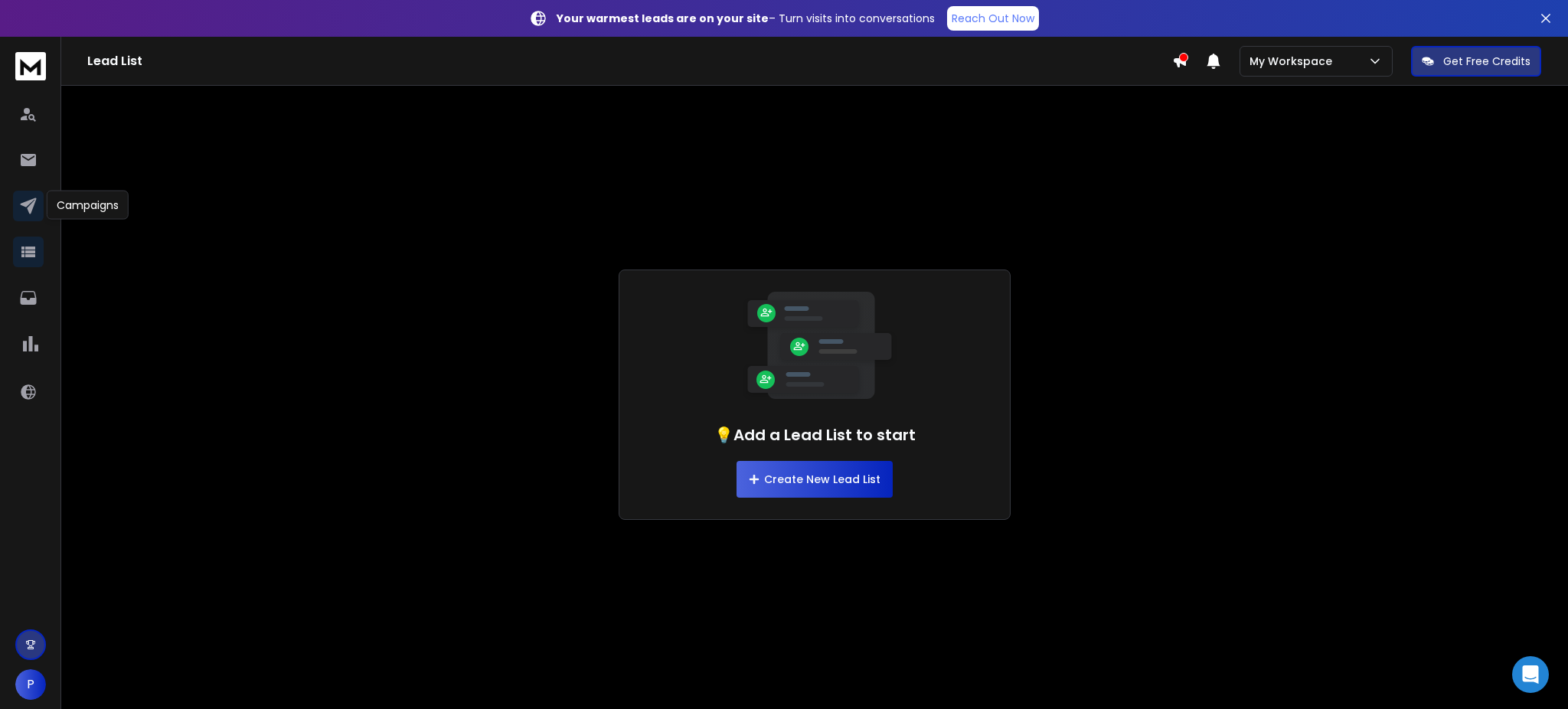
click at [41, 216] on link at bounding box center [28, 206] width 31 height 31
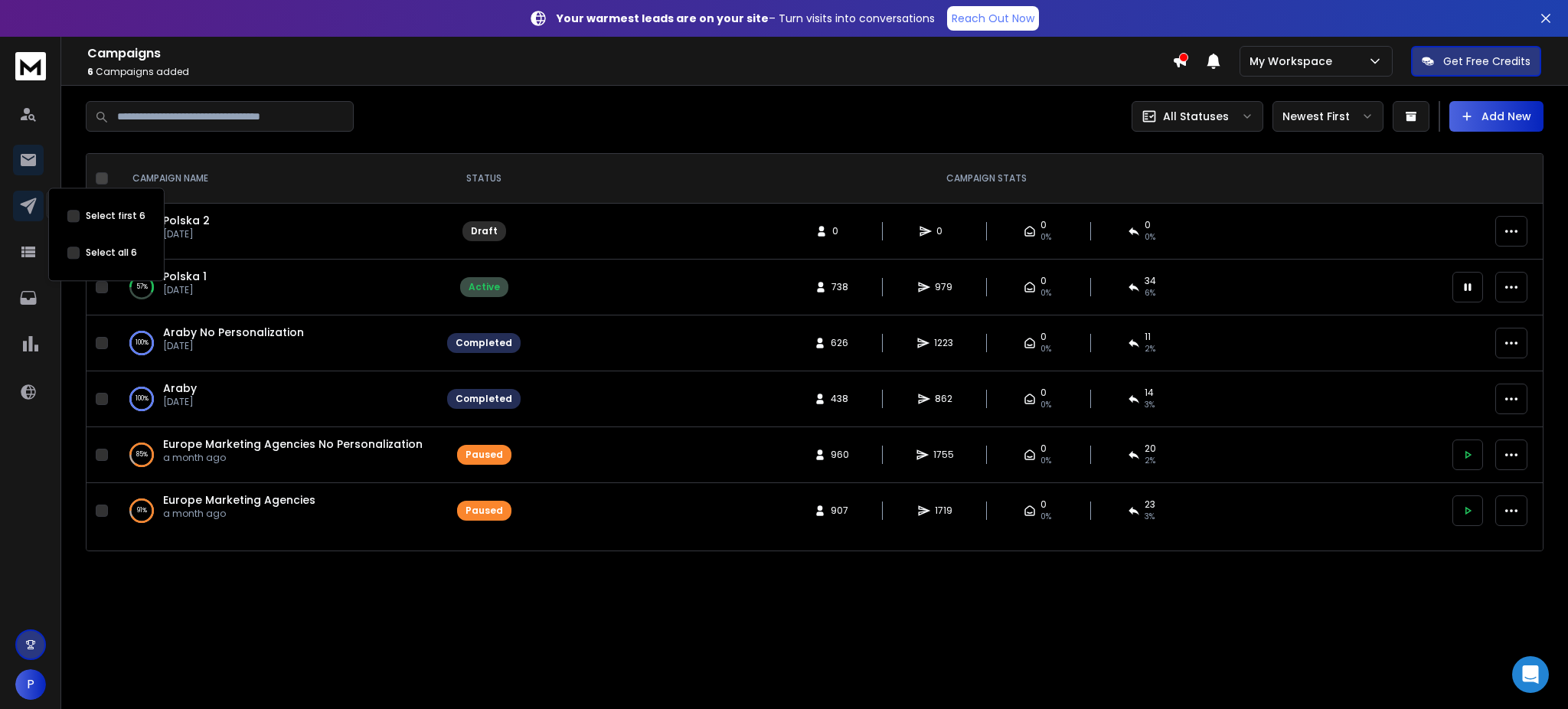
click at [14, 169] on link at bounding box center [28, 160] width 31 height 31
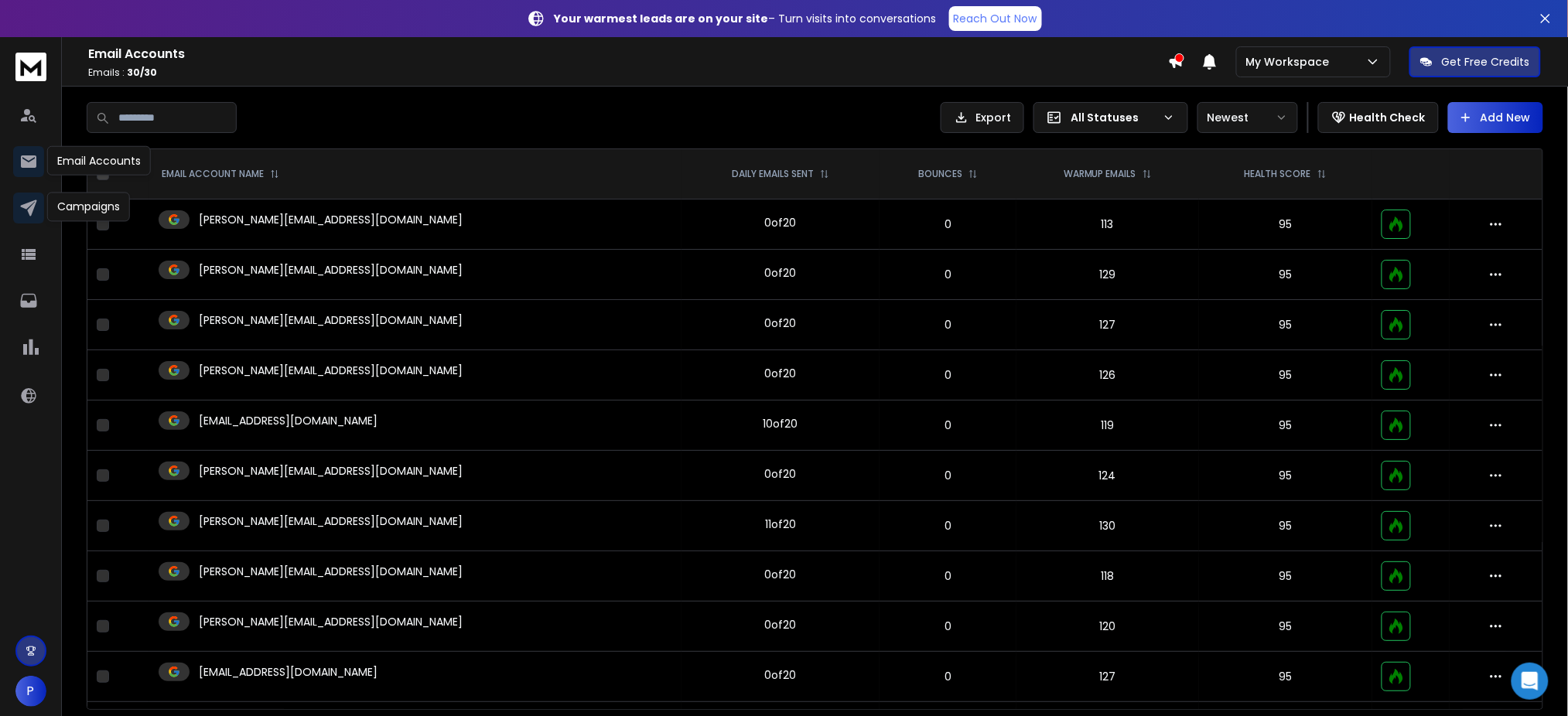
click at [30, 200] on icon at bounding box center [29, 208] width 19 height 19
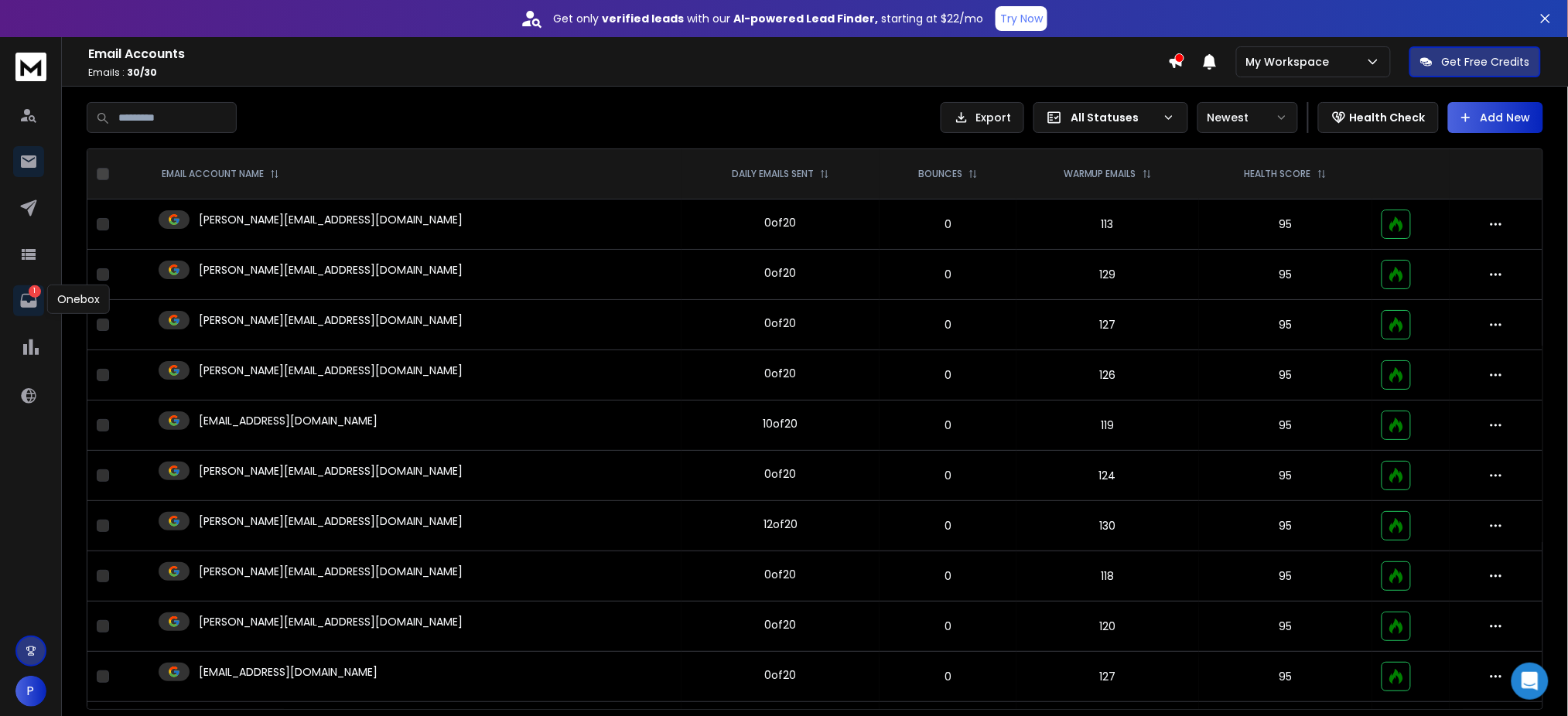
click at [35, 297] on icon at bounding box center [28, 301] width 16 height 14
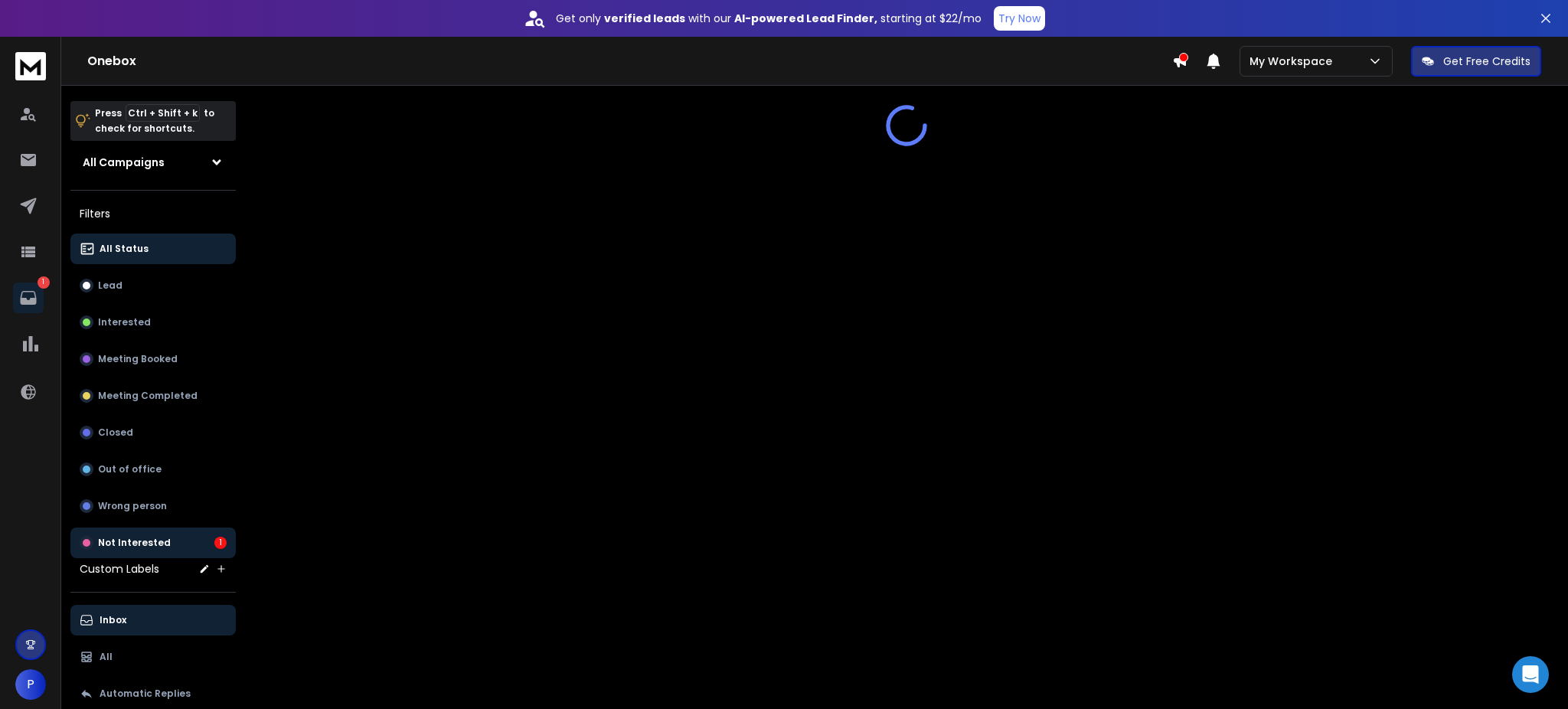
click at [107, 539] on p "Not Interested" at bounding box center [134, 543] width 73 height 12
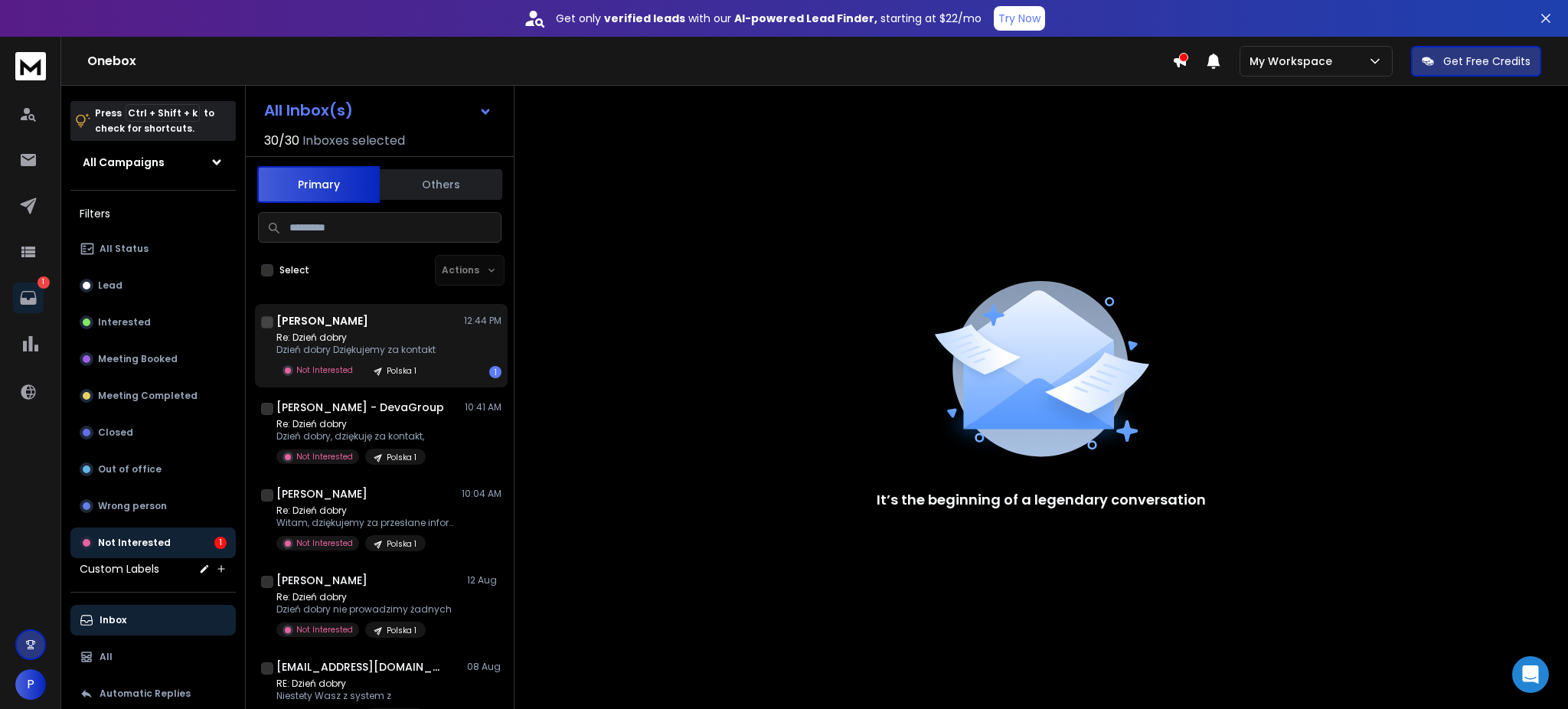
click at [408, 350] on p "Dzień dobry Dziękujemy za kontakt" at bounding box center [357, 351] width 160 height 12
